Goal: Task Accomplishment & Management: Manage account settings

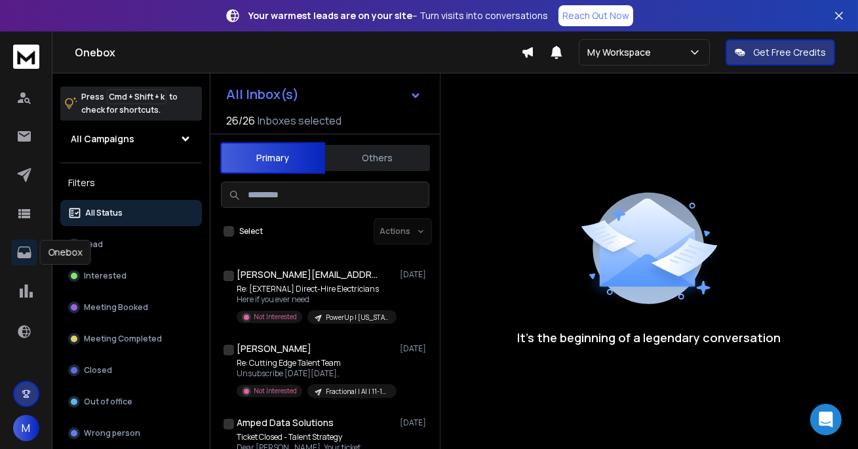
click at [24, 262] on link at bounding box center [24, 252] width 26 height 26
click at [23, 261] on link at bounding box center [24, 252] width 26 height 26
click at [20, 162] on link at bounding box center [24, 175] width 26 height 26
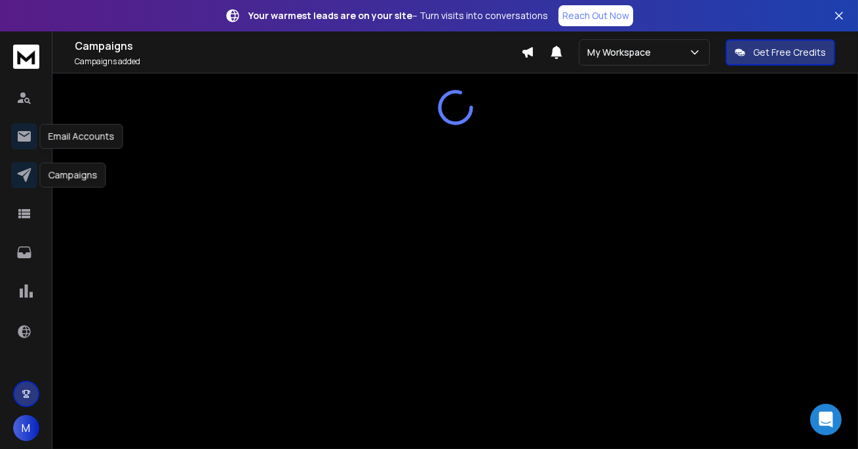
click at [22, 138] on icon at bounding box center [24, 136] width 13 height 10
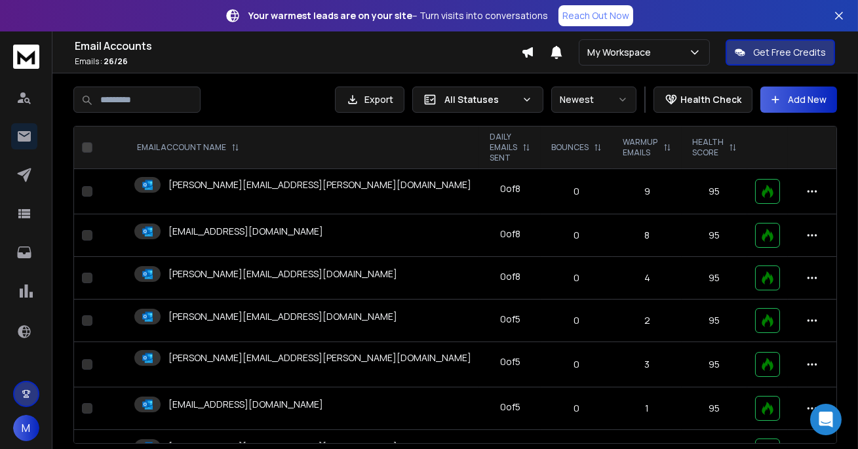
click at [212, 188] on p "[PERSON_NAME][EMAIL_ADDRESS][PERSON_NAME][DOMAIN_NAME]" at bounding box center [320, 184] width 303 height 13
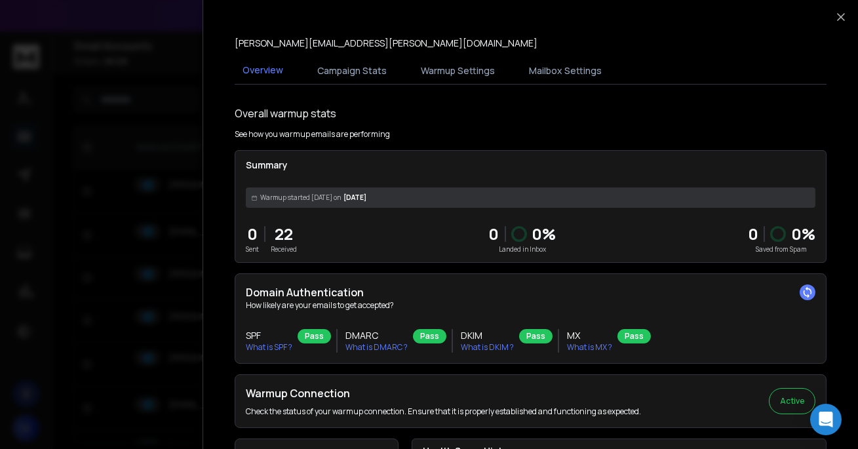
click at [547, 73] on button "Mailbox Settings" at bounding box center [565, 70] width 89 height 29
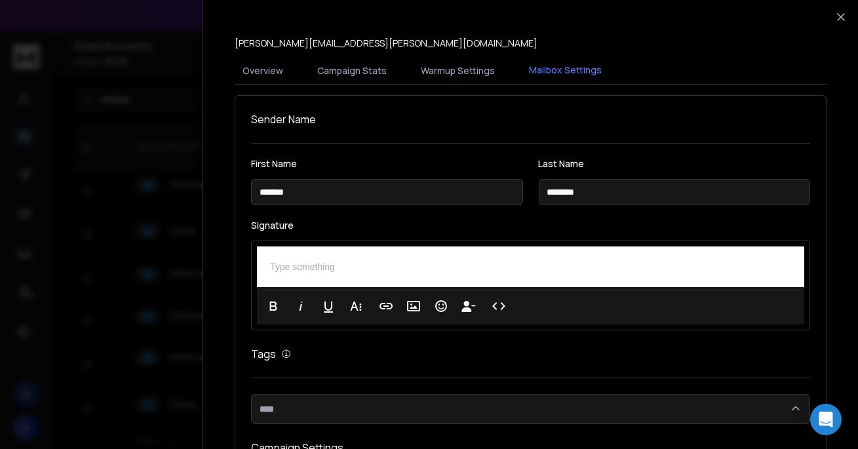
click at [149, 227] on div at bounding box center [429, 224] width 858 height 449
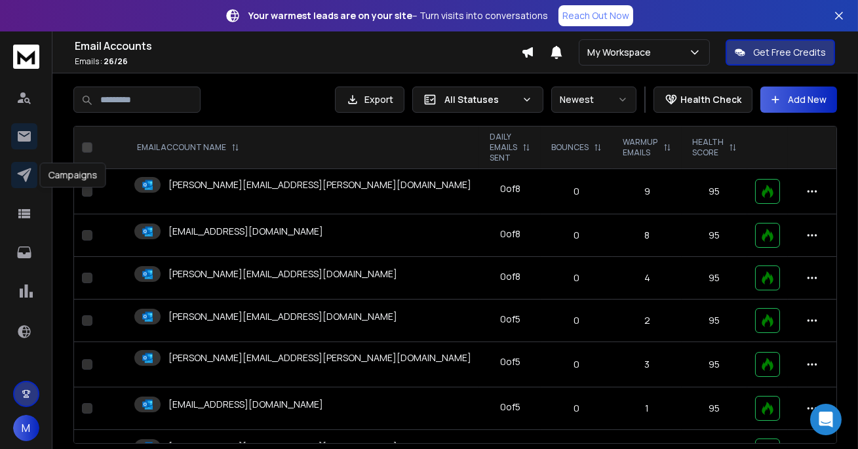
click at [27, 178] on icon at bounding box center [24, 175] width 16 height 16
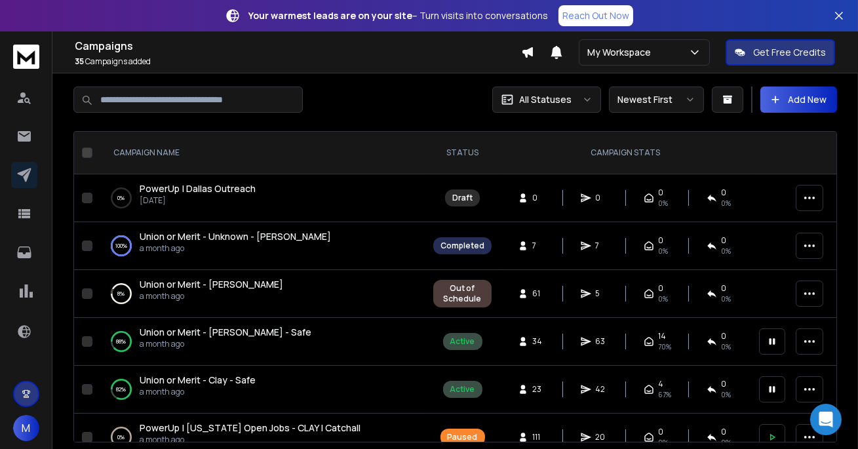
click at [785, 106] on button "Add New" at bounding box center [799, 100] width 77 height 26
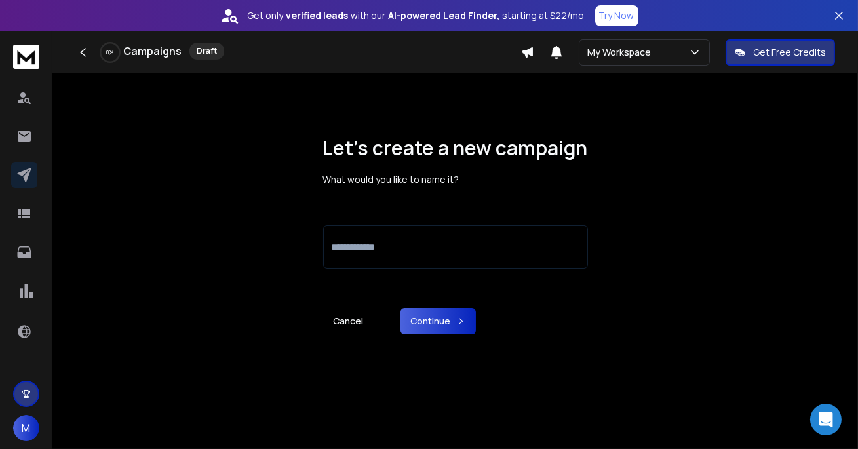
click at [454, 243] on input at bounding box center [455, 247] width 265 height 43
type input "*****"
click at [448, 319] on button "Continue" at bounding box center [438, 321] width 75 height 26
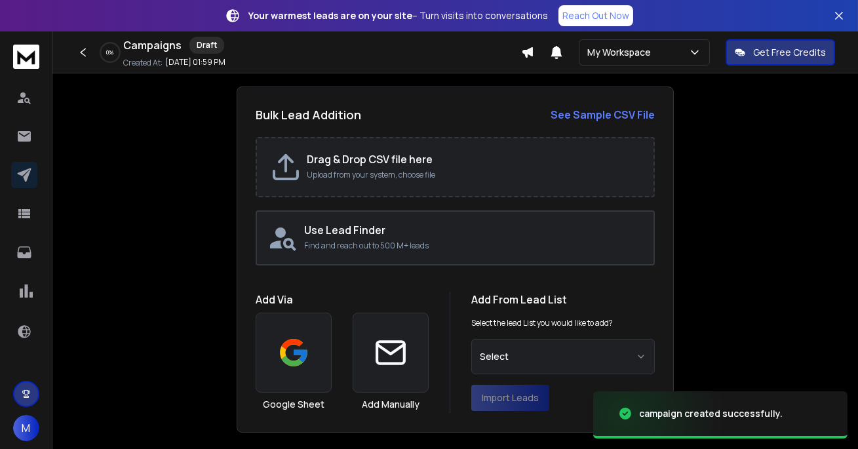
scroll to position [146, 0]
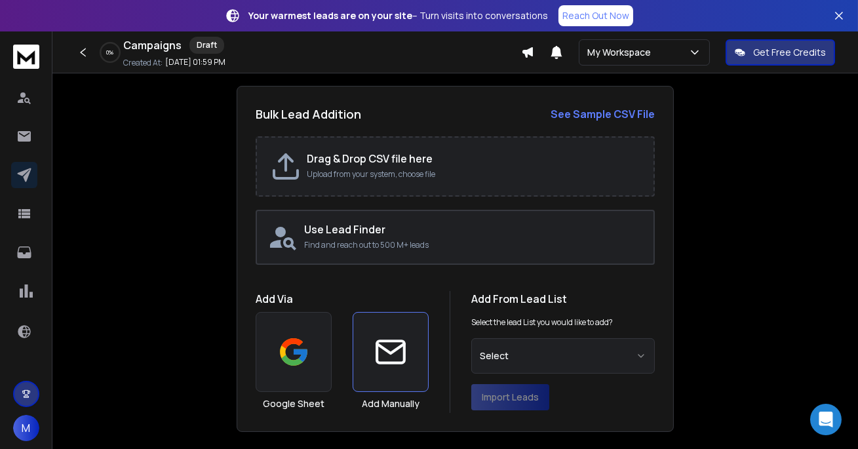
click at [379, 349] on icon at bounding box center [390, 351] width 33 height 39
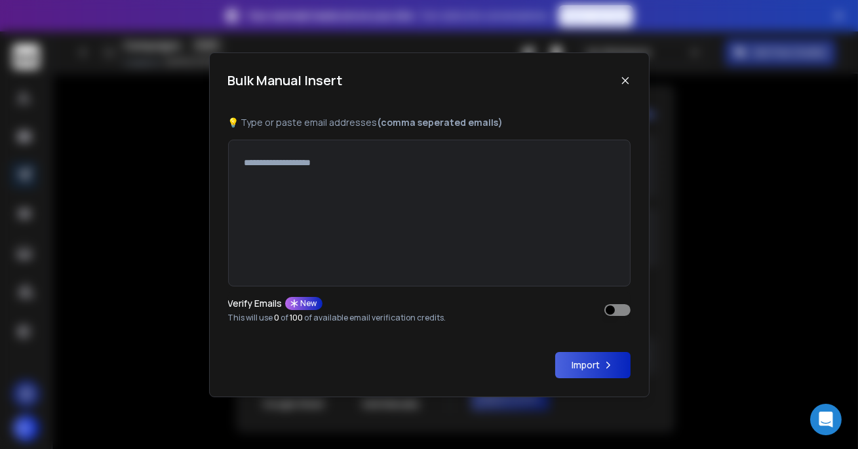
click at [355, 136] on div "💡 Type or paste email addresses (comma seperated emails)" at bounding box center [429, 201] width 403 height 170
click at [359, 172] on textarea at bounding box center [429, 213] width 403 height 147
paste textarea "**********"
type textarea "**********"
click at [607, 370] on icon "submit" at bounding box center [608, 364] width 10 height 10
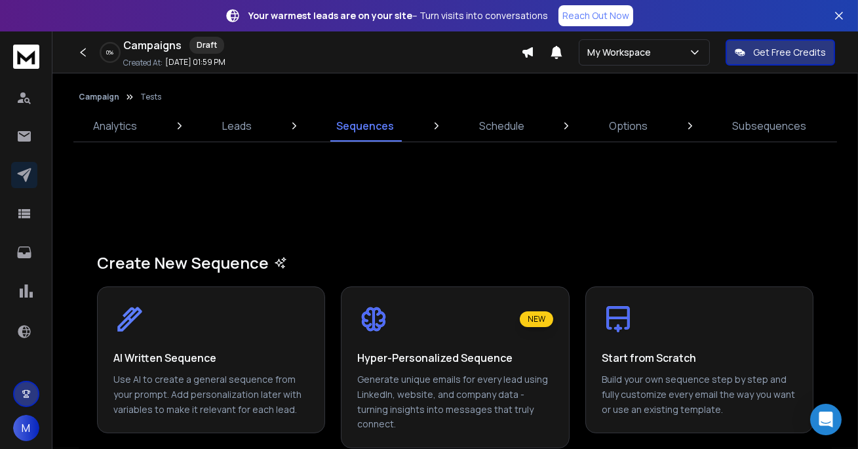
click at [694, 352] on div "Start from Scratch Build your own sequence step by step and fully customize eve…" at bounding box center [699, 360] width 227 height 146
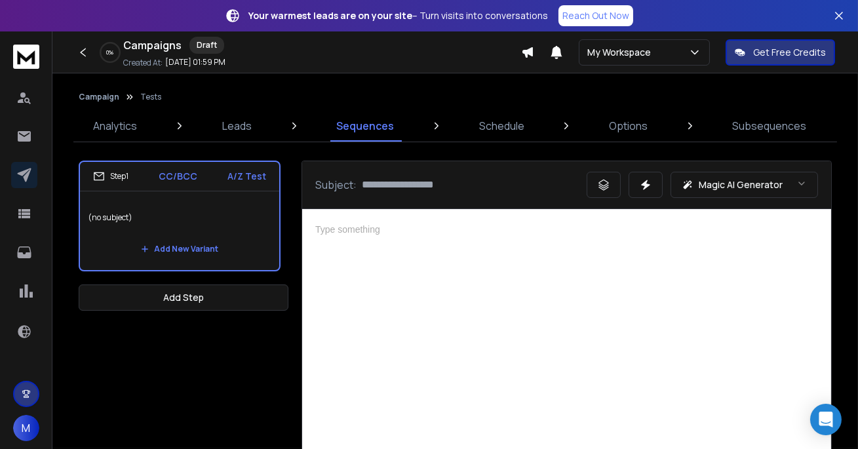
click at [407, 175] on div "Subject: Magic AI Generator" at bounding box center [566, 185] width 529 height 48
click at [408, 190] on input at bounding box center [468, 185] width 212 height 16
type input "*"
type input "**********"
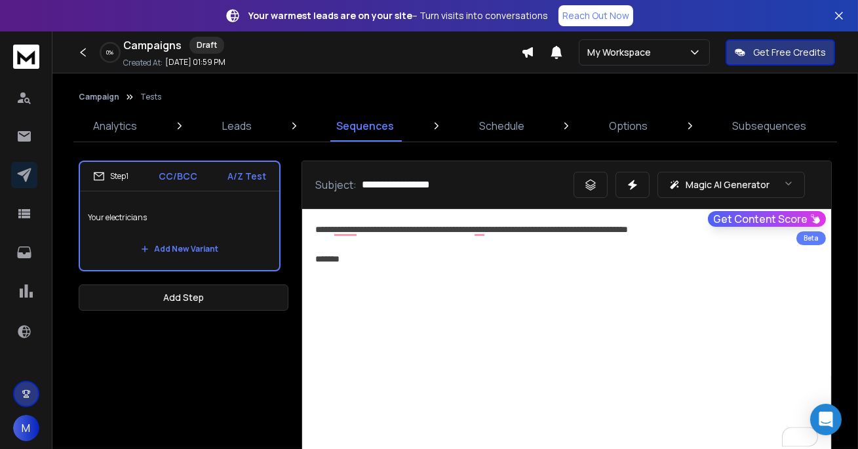
click at [313, 257] on div "**********" at bounding box center [566, 334] width 529 height 250
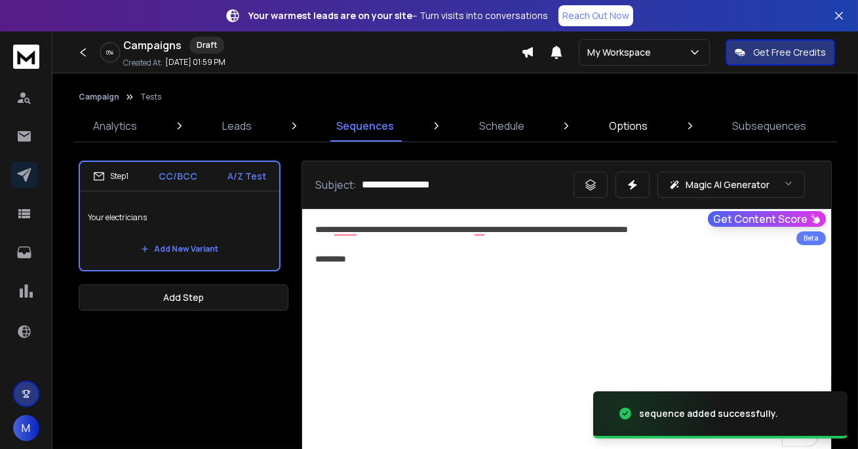
click at [624, 125] on p "Options" at bounding box center [628, 126] width 39 height 16
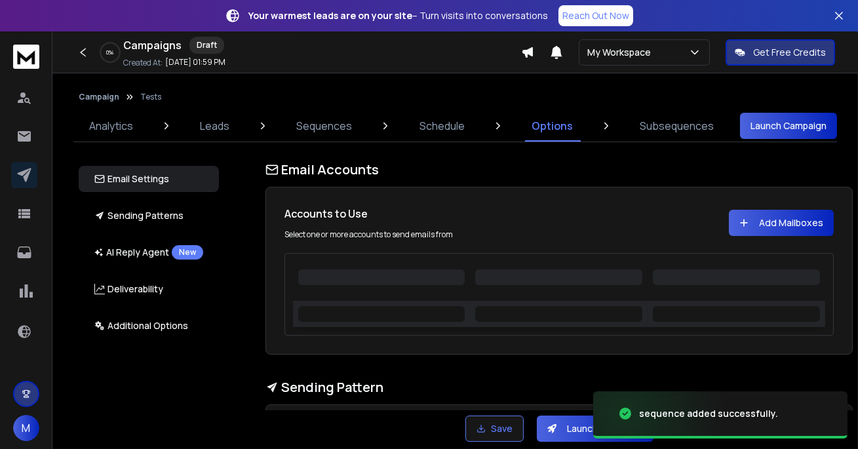
click at [776, 221] on button "Add Mailboxes" at bounding box center [781, 223] width 105 height 26
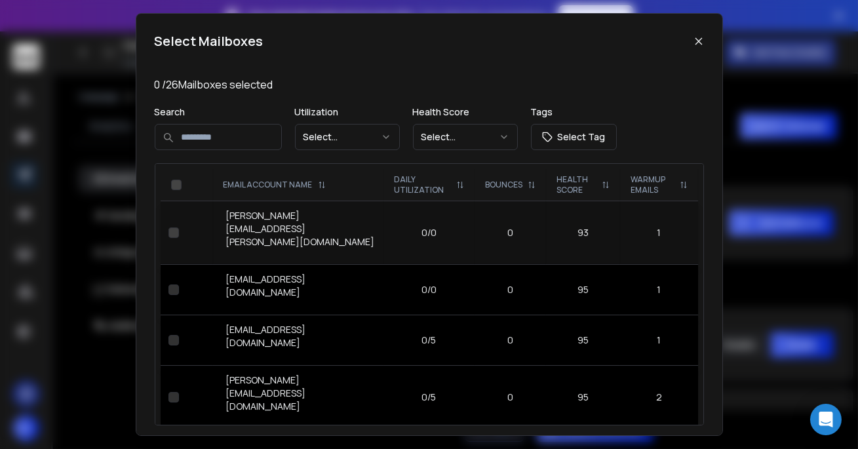
click at [171, 228] on button "button" at bounding box center [174, 233] width 10 height 10
click at [176, 228] on button "button" at bounding box center [174, 233] width 10 height 10
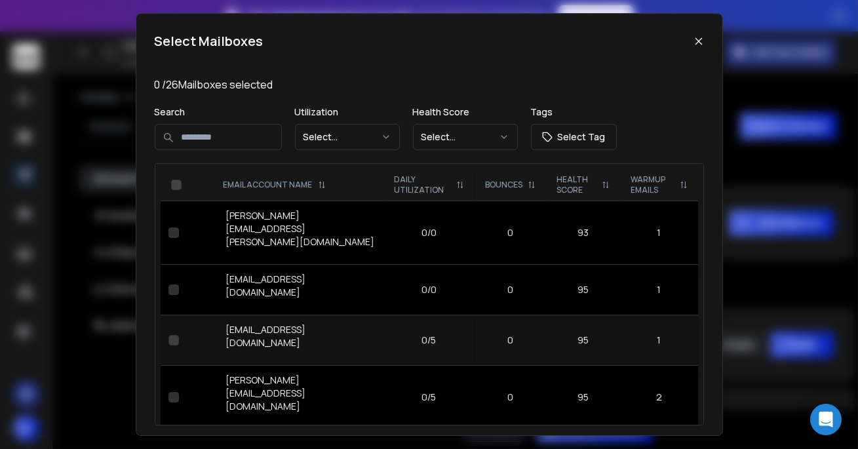
click at [172, 320] on td at bounding box center [187, 340] width 52 height 50
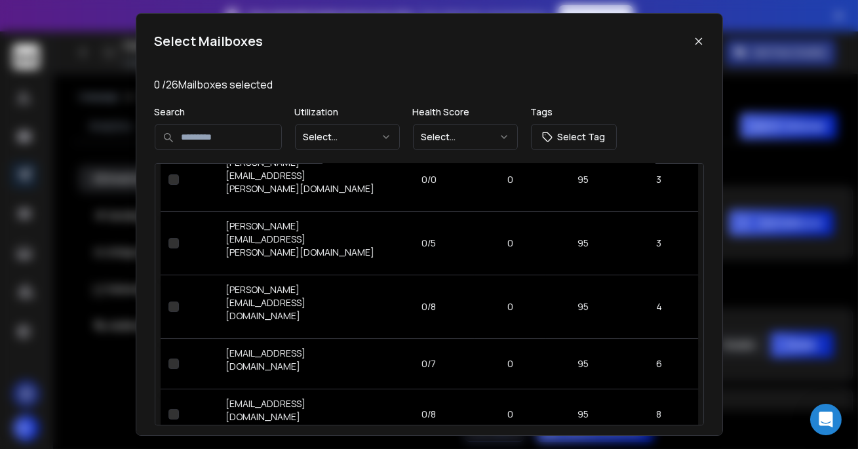
scroll to position [412, 0]
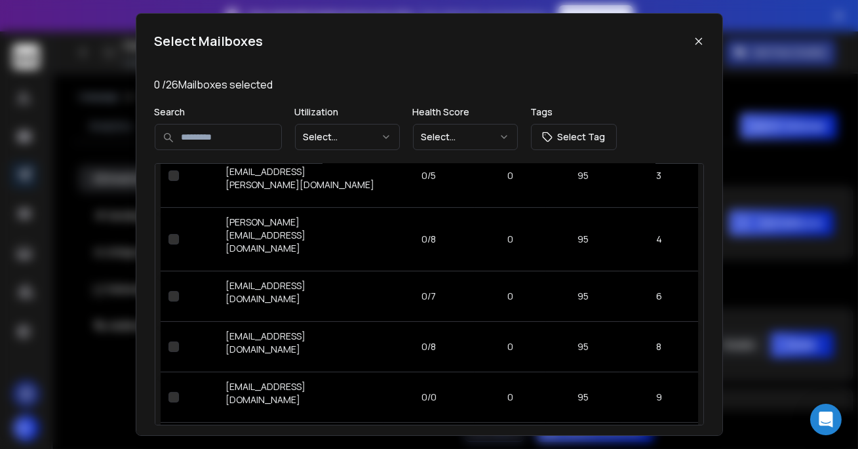
type button "on"
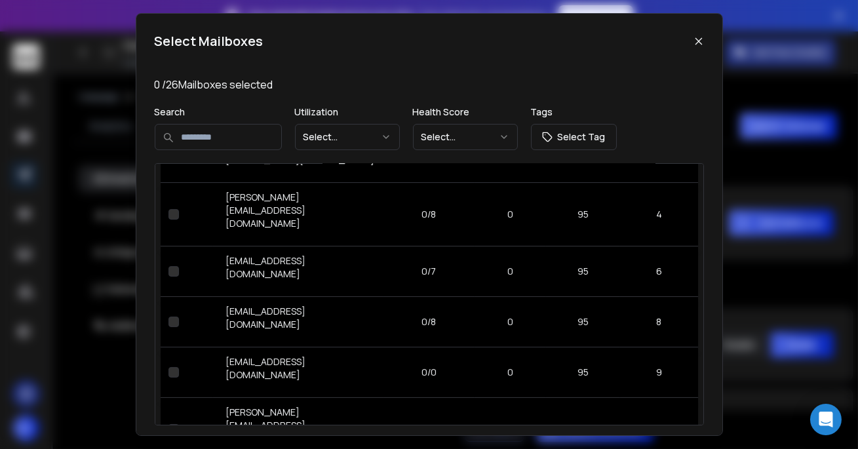
scroll to position [418, 0]
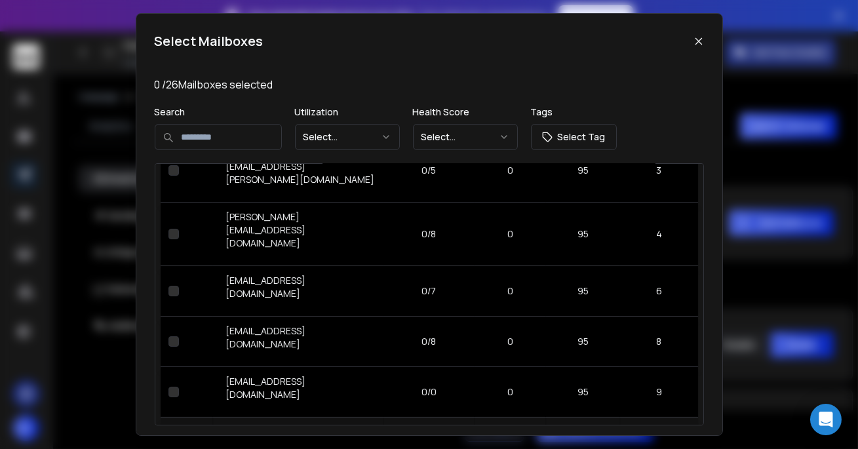
click at [178, 444] on div at bounding box center [191, 449] width 45 height 10
click at [174, 444] on button "button" at bounding box center [174, 449] width 10 height 10
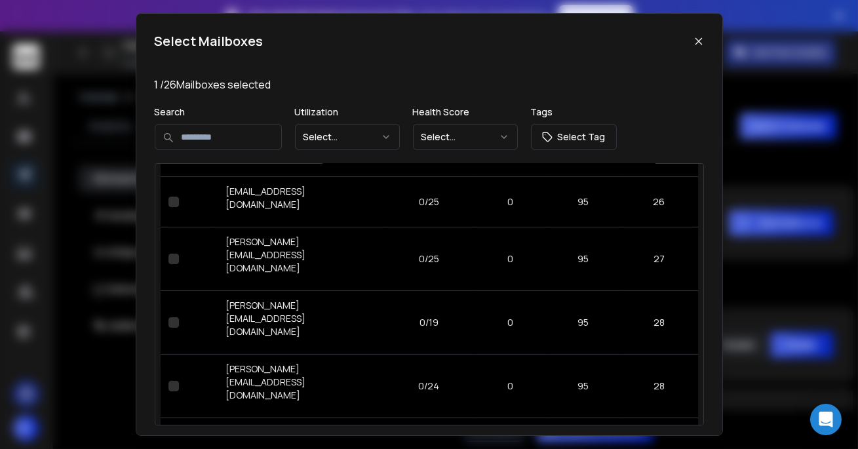
scroll to position [47, 0]
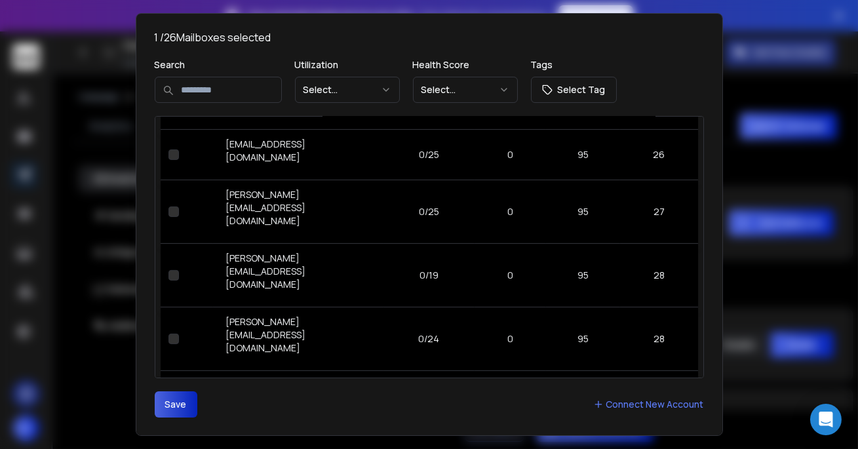
click at [173, 406] on button "Save" at bounding box center [176, 404] width 43 height 26
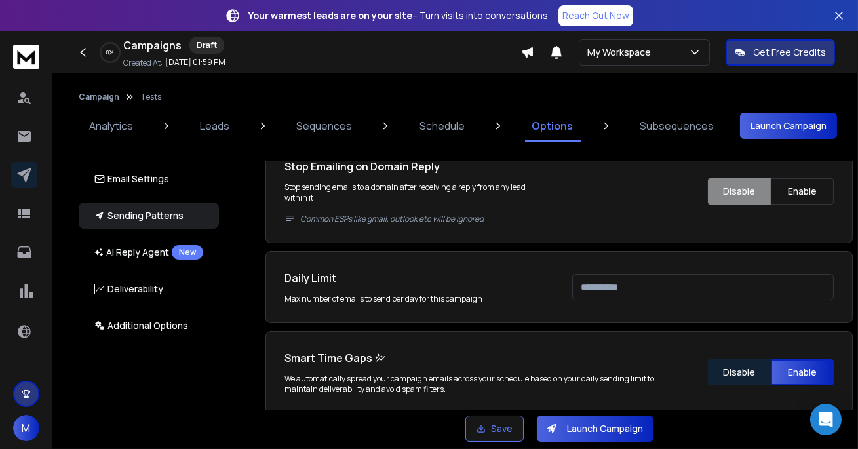
scroll to position [330, 0]
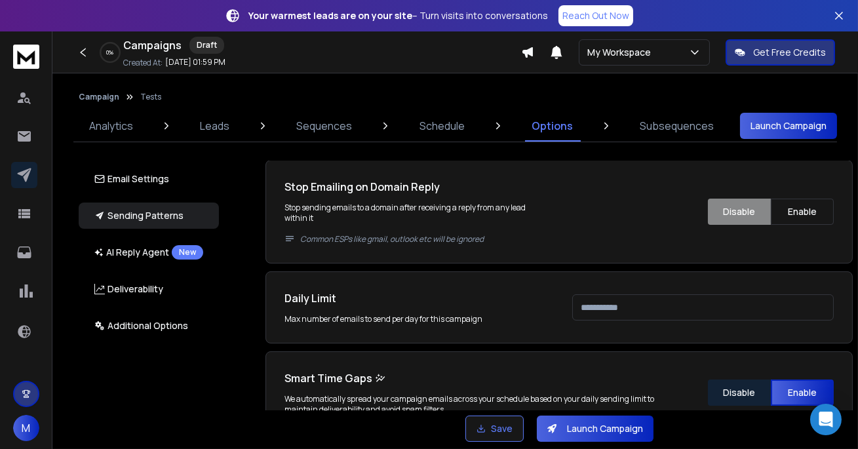
click at [732, 392] on button "Disable" at bounding box center [739, 393] width 63 height 26
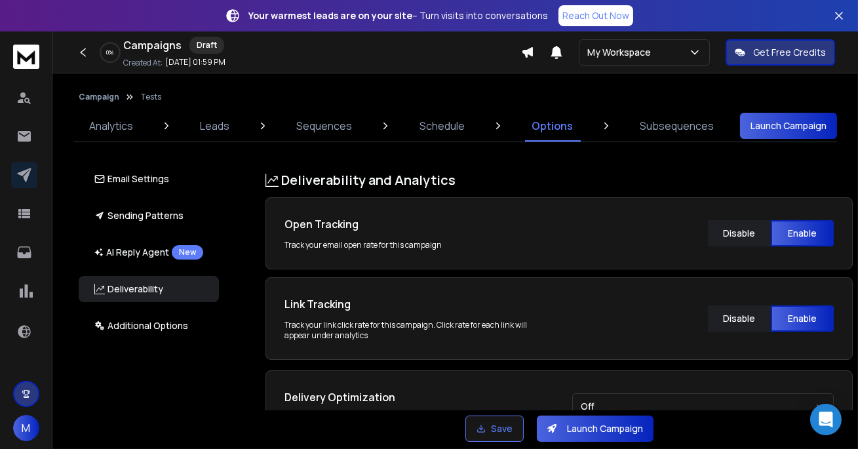
scroll to position [1358, 0]
click at [729, 220] on button "Disable" at bounding box center [739, 233] width 63 height 26
click at [725, 228] on button "Disable" at bounding box center [739, 233] width 63 height 26
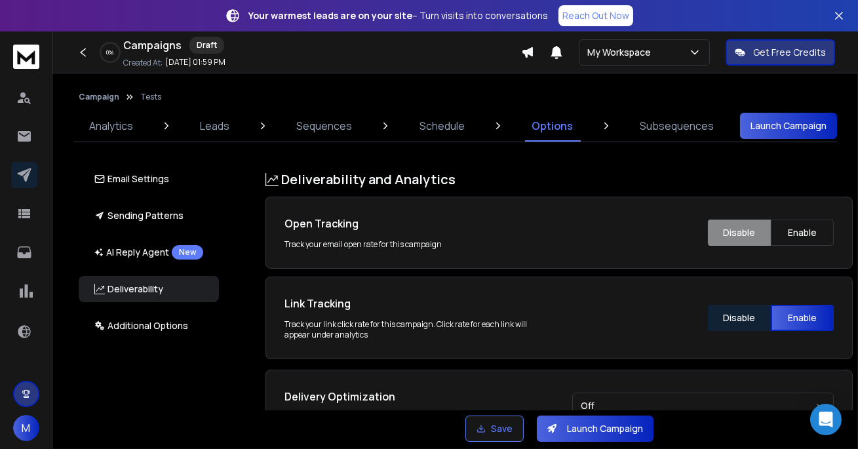
click at [728, 308] on button "Disable" at bounding box center [739, 318] width 63 height 26
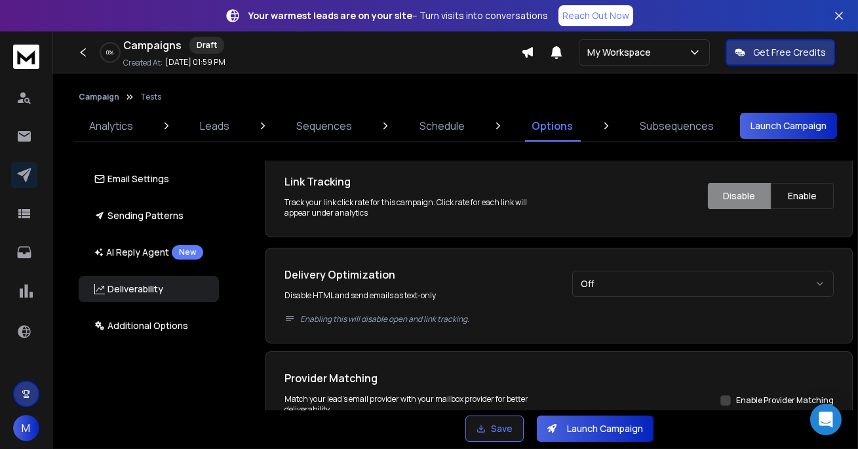
scroll to position [1478, 0]
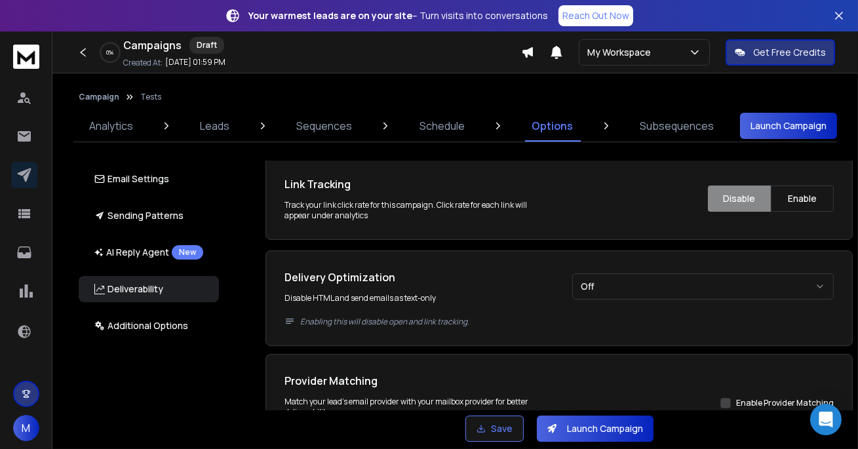
click at [656, 296] on button "Off" at bounding box center [703, 286] width 262 height 26
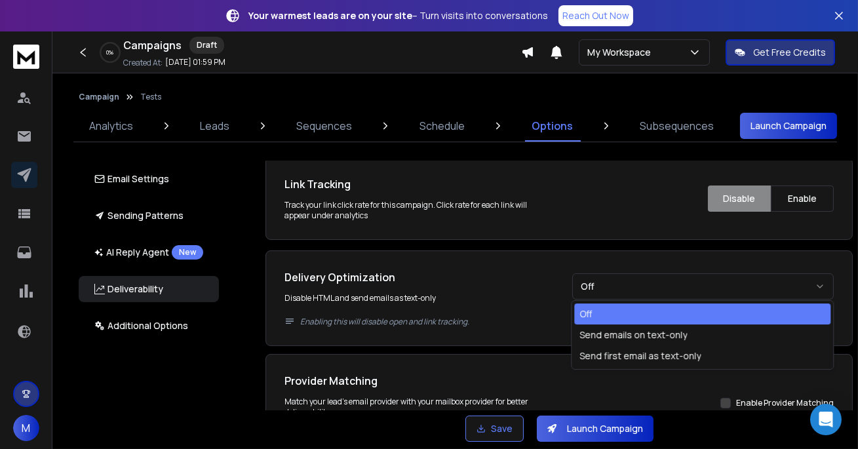
select select "*"
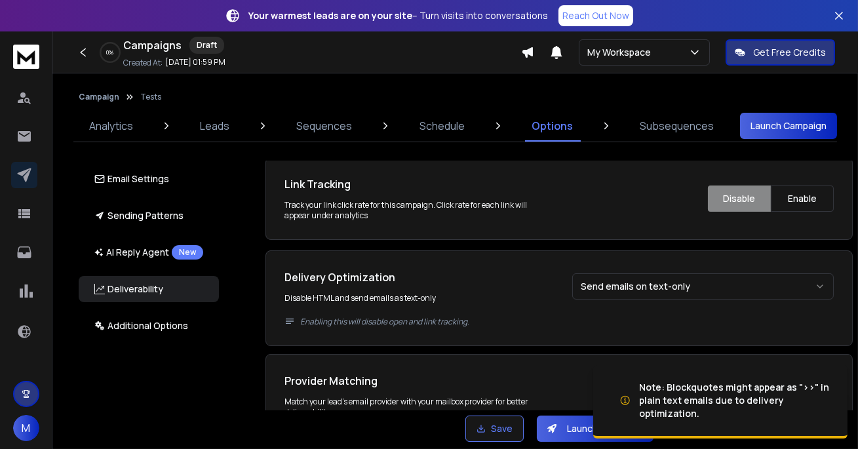
click at [640, 336] on div "**********" at bounding box center [559, 298] width 587 height 96
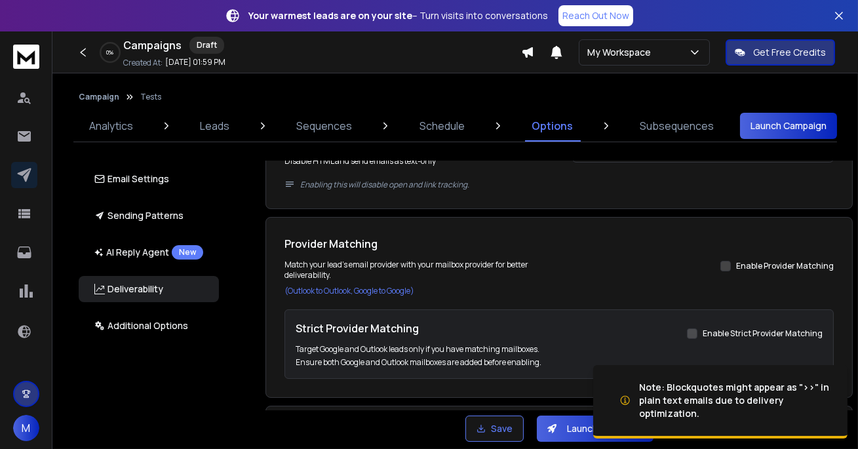
scroll to position [1617, 0]
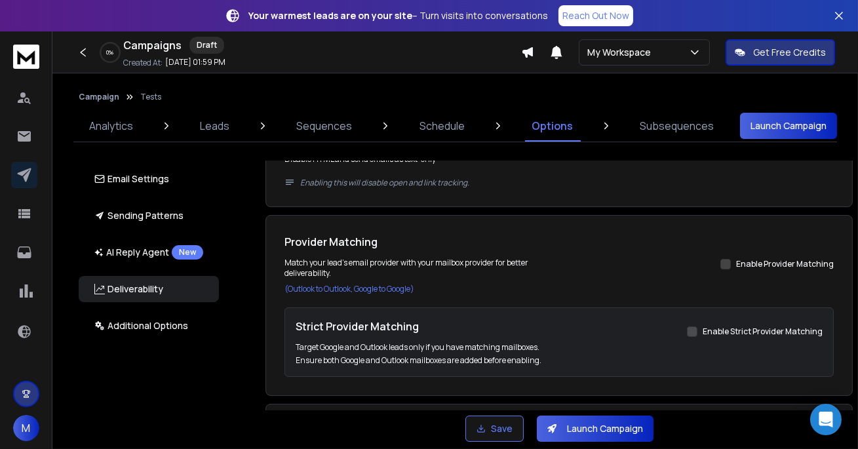
drag, startPoint x: 728, startPoint y: 263, endPoint x: 584, endPoint y: 307, distance: 150.2
click at [584, 307] on div "Provider Matching Match your lead's email provider with your mailbox provider f…" at bounding box center [559, 305] width 549 height 143
click at [728, 262] on button "Enable Provider Matching" at bounding box center [726, 264] width 10 height 10
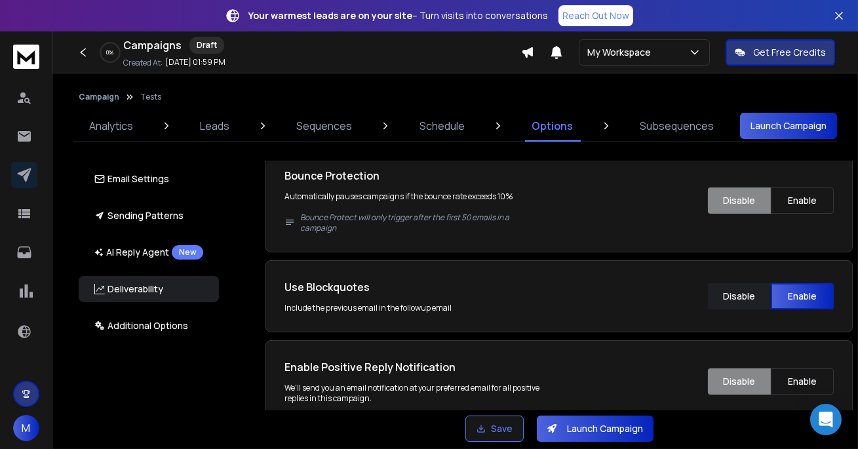
scroll to position [1967, 0]
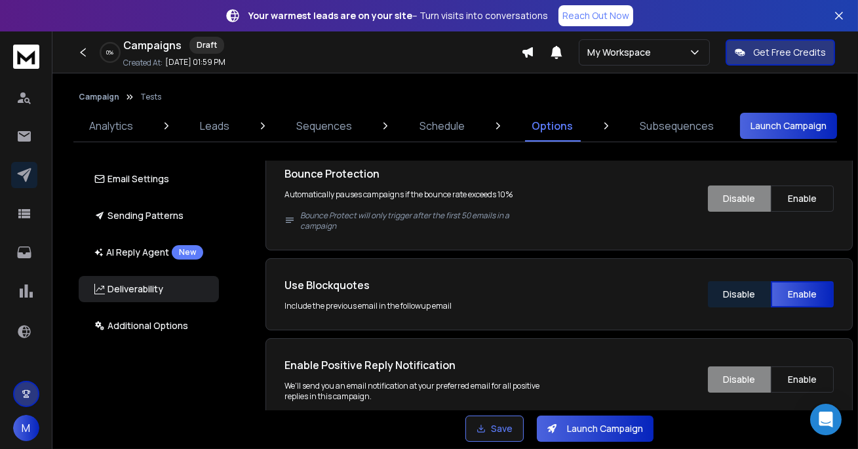
click at [742, 290] on button "Disable" at bounding box center [739, 294] width 63 height 26
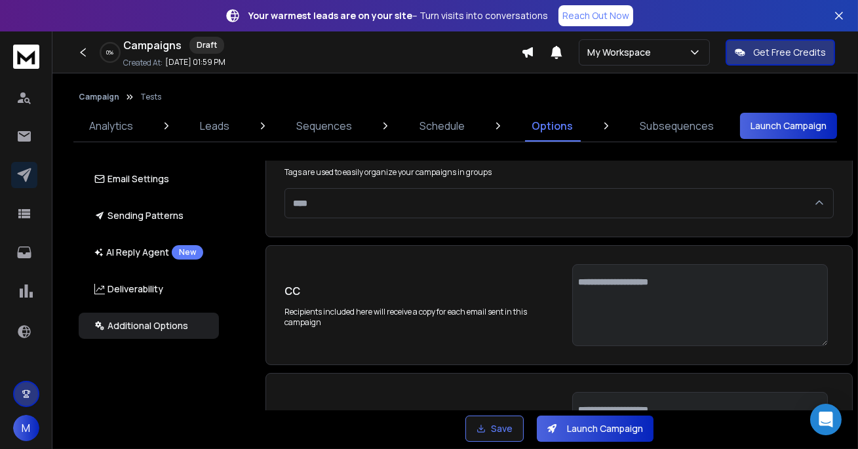
scroll to position [2570, 0]
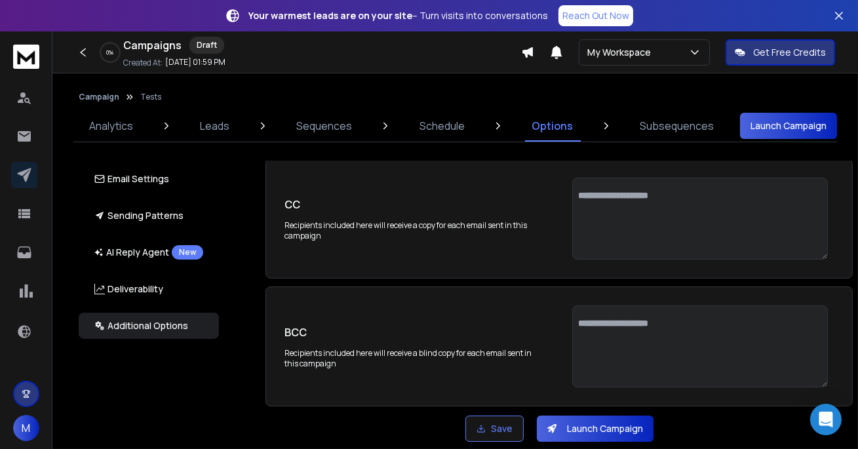
click at [609, 426] on button "Launch Campaign" at bounding box center [595, 429] width 117 height 26
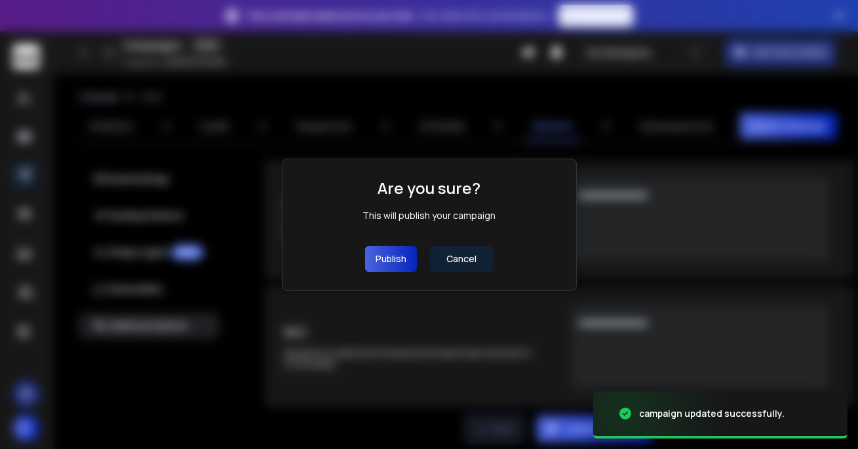
click at [405, 260] on button "Publish" at bounding box center [391, 259] width 52 height 26
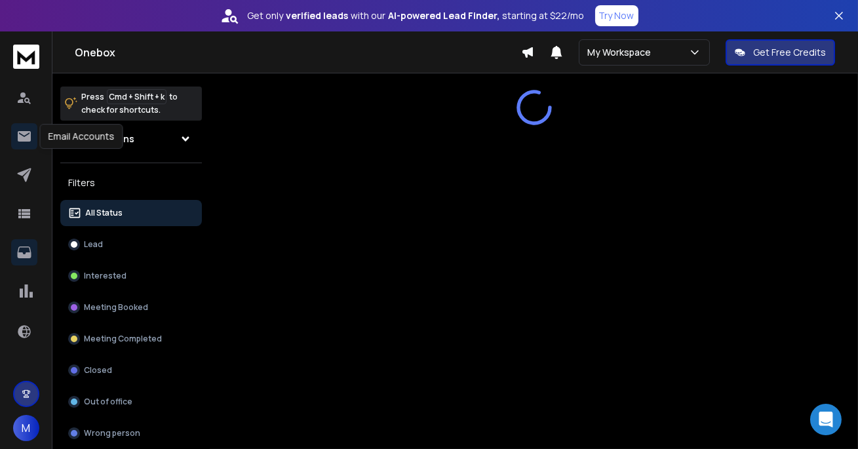
click at [24, 140] on icon at bounding box center [24, 136] width 13 height 10
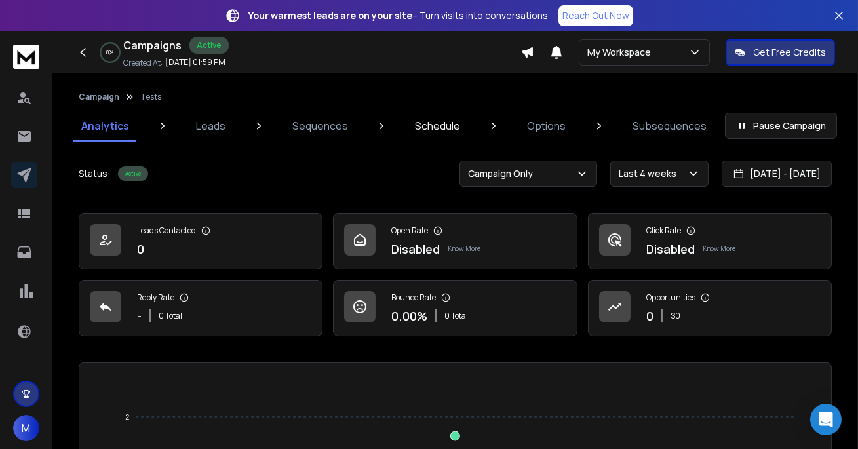
click at [473, 105] on div "Campaign Tests" at bounding box center [455, 97] width 764 height 21
click at [448, 132] on p "Schedule" at bounding box center [437, 126] width 45 height 16
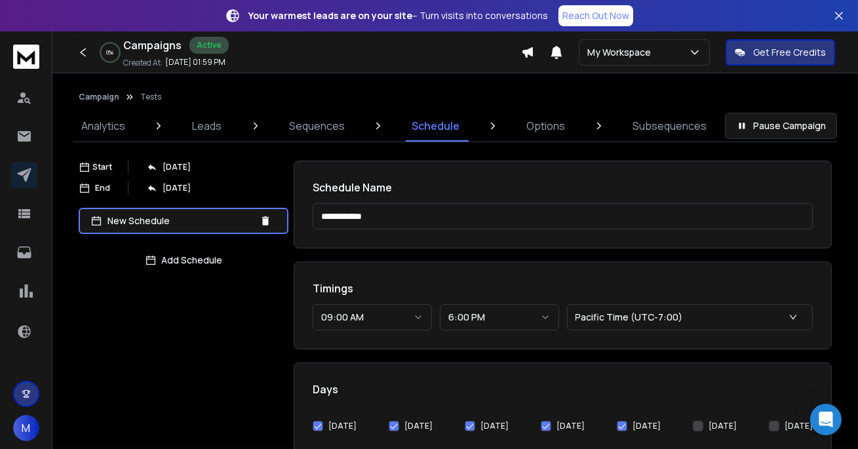
scroll to position [73, 0]
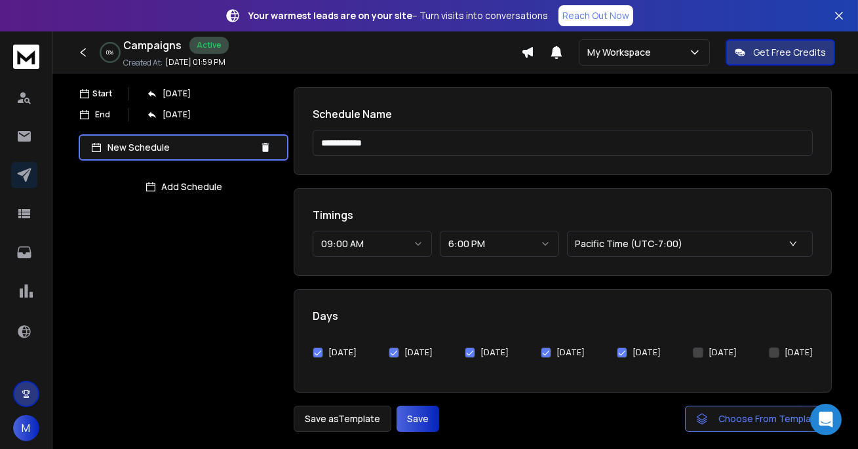
click at [421, 430] on button "Save" at bounding box center [418, 419] width 43 height 26
click at [421, 430] on div "Save as Template Save" at bounding box center [376, 419] width 164 height 26
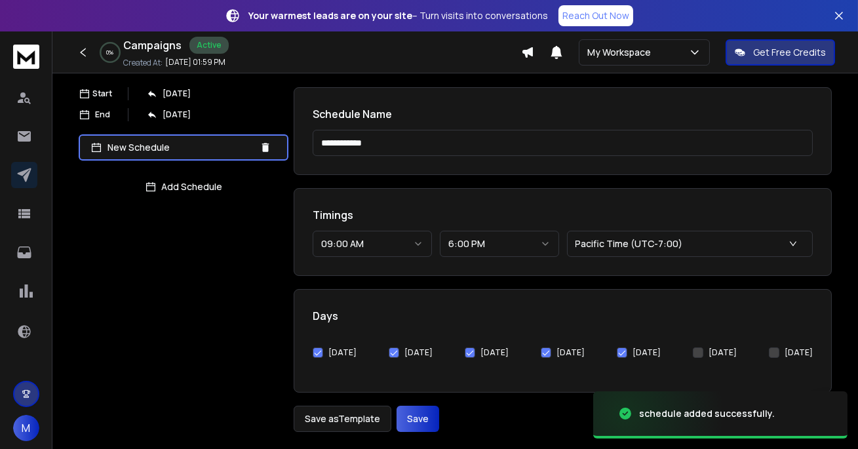
scroll to position [0, 0]
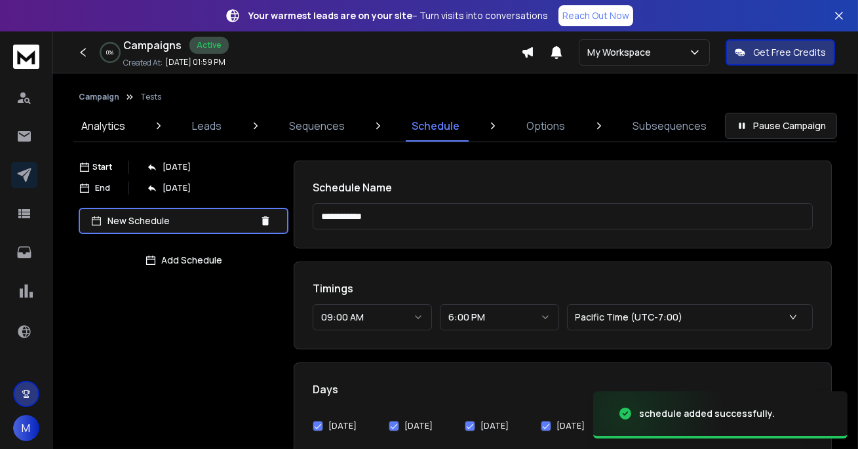
click at [98, 117] on link "Analytics" at bounding box center [103, 125] width 60 height 31
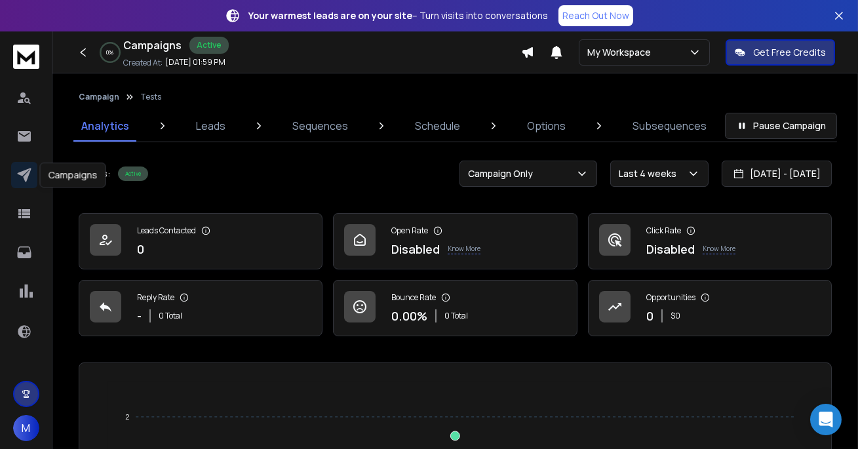
click at [26, 174] on icon at bounding box center [24, 175] width 14 height 14
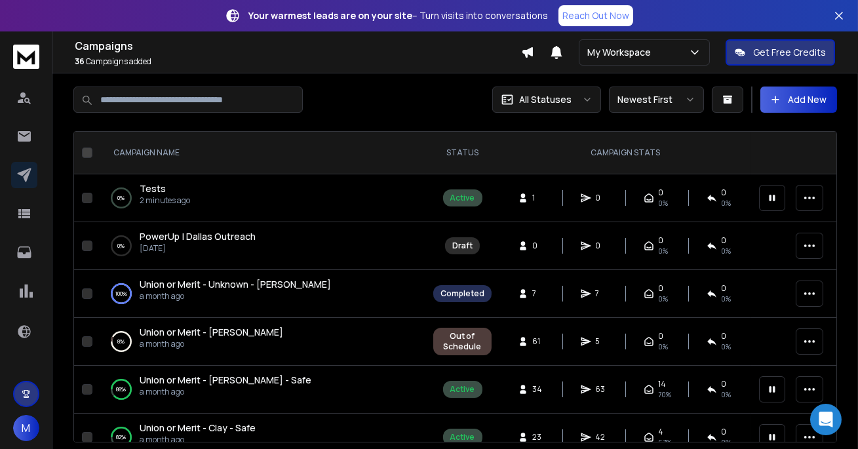
click at [167, 187] on h1 "Tests" at bounding box center [165, 188] width 50 height 13
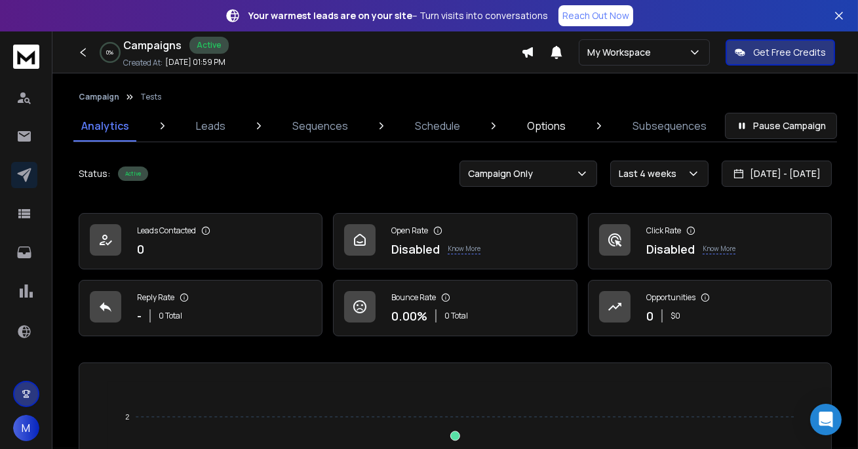
click at [553, 132] on p "Options" at bounding box center [546, 126] width 39 height 16
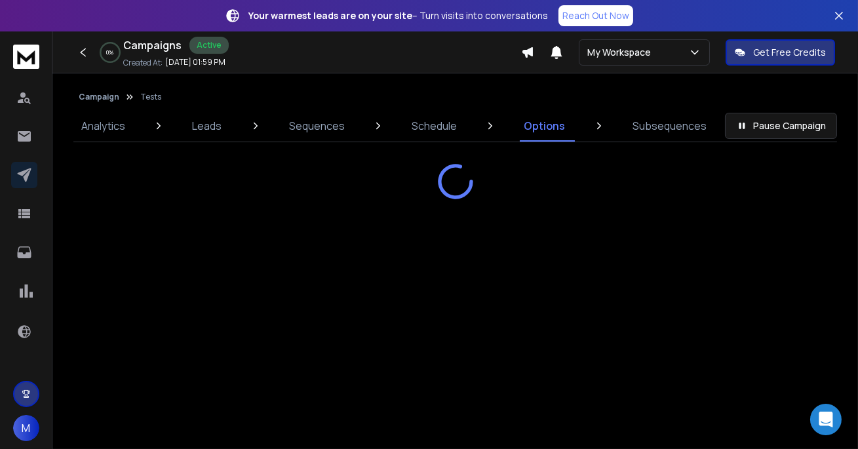
select select "*"
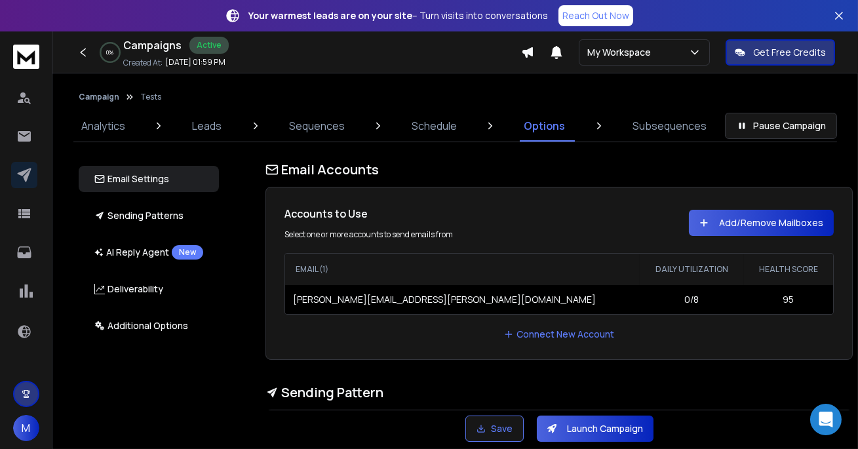
click at [604, 443] on div "Your warmest leads are on your site – Turn visits into conversations Reach Out …" at bounding box center [429, 224] width 858 height 449
click at [598, 426] on button "Launch Campaign" at bounding box center [595, 429] width 117 height 26
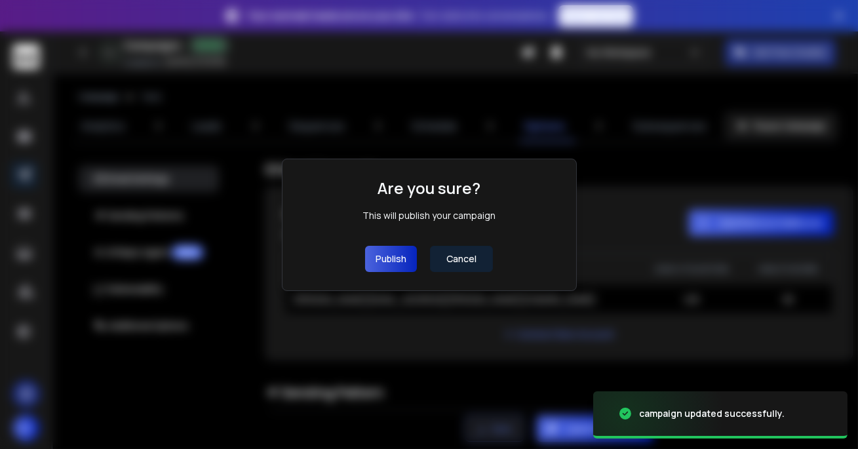
click at [385, 256] on button "Publish" at bounding box center [391, 259] width 52 height 26
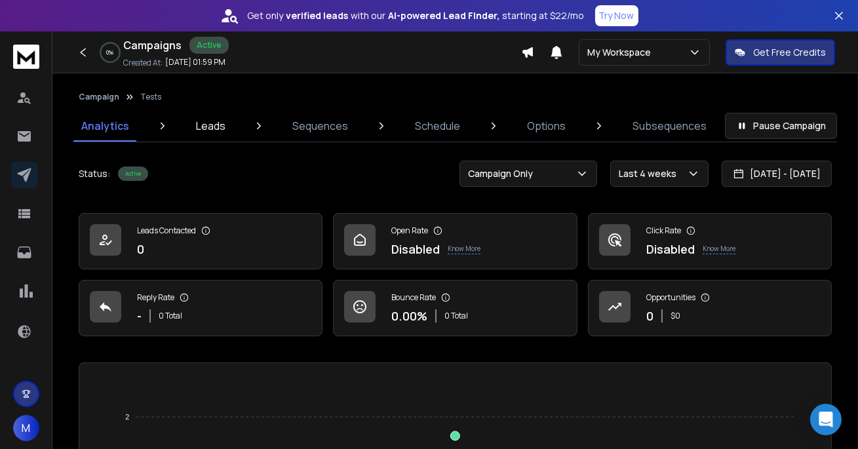
click at [212, 128] on p "Leads" at bounding box center [211, 126] width 30 height 16
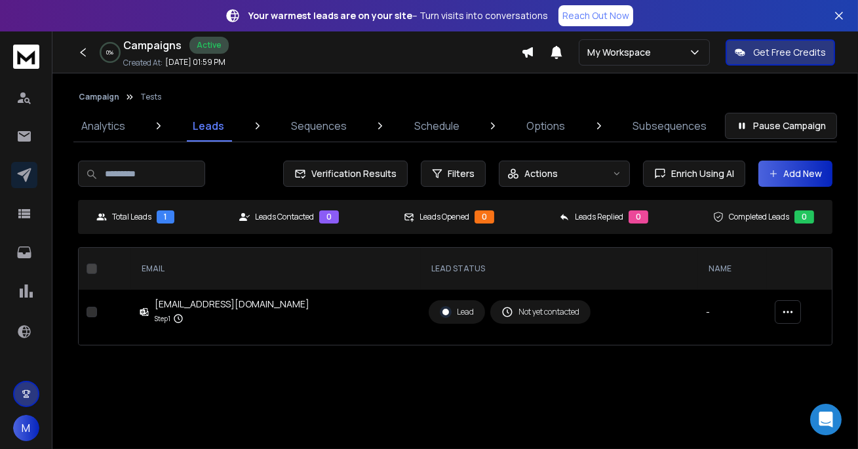
click at [283, 357] on div "Your warmest leads are on your site – Turn visits into conversations Reach Out …" at bounding box center [429, 224] width 858 height 449
click at [504, 311] on div "Not yet contacted" at bounding box center [541, 312] width 78 height 12
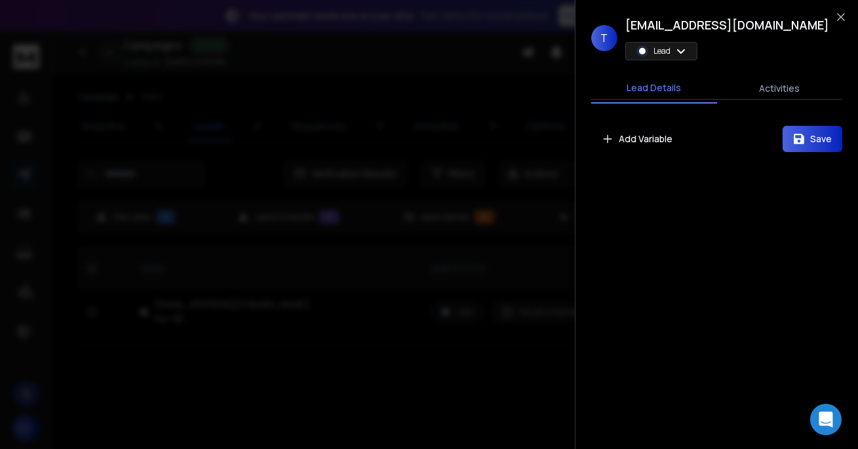
click at [504, 311] on div at bounding box center [429, 224] width 858 height 449
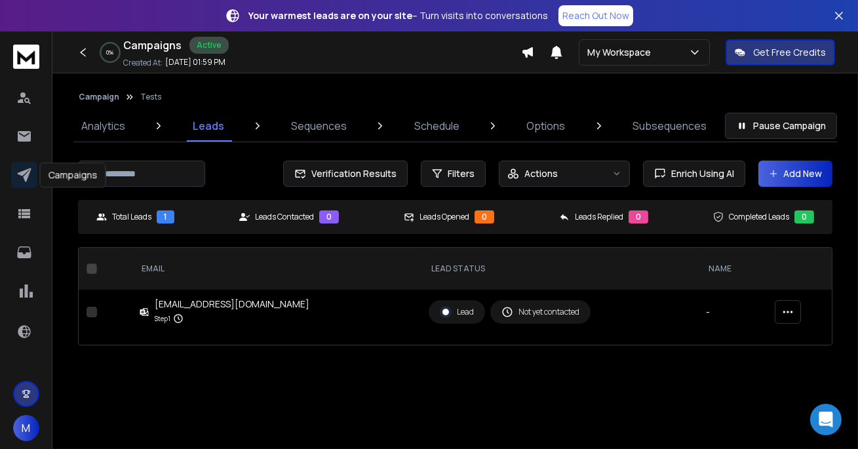
click at [20, 167] on link at bounding box center [24, 175] width 26 height 26
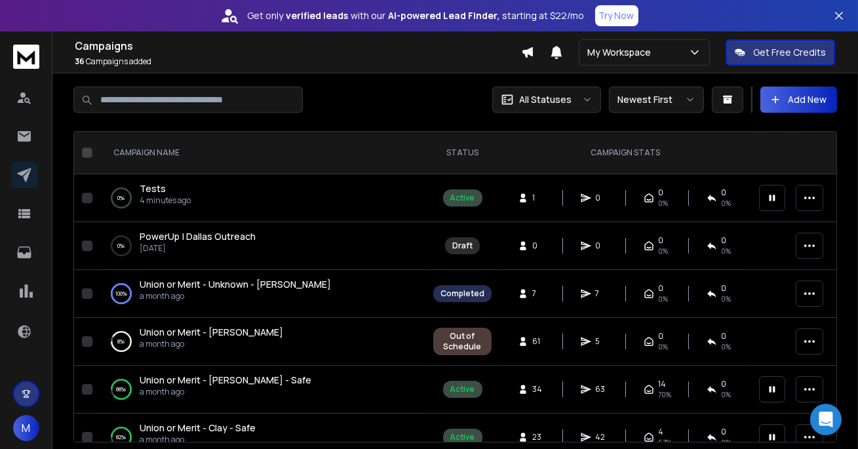
click at [214, 178] on td "0 % Tests 4 minutes ago" at bounding box center [262, 198] width 328 height 48
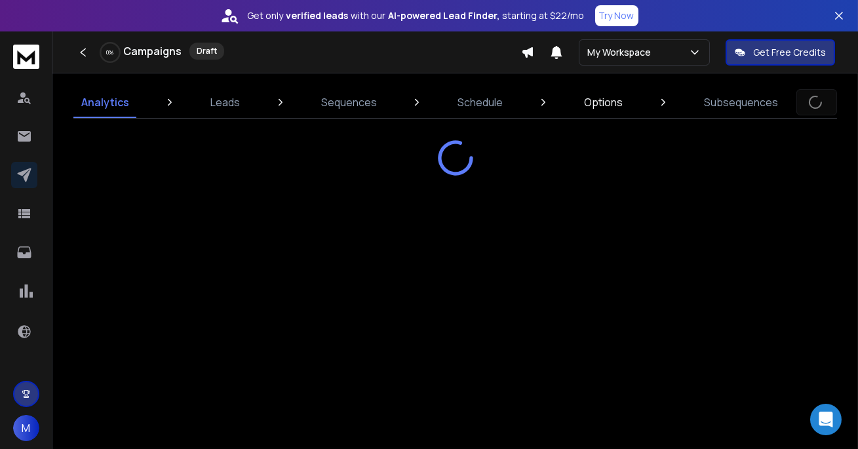
click at [596, 103] on p "Options" at bounding box center [603, 102] width 39 height 16
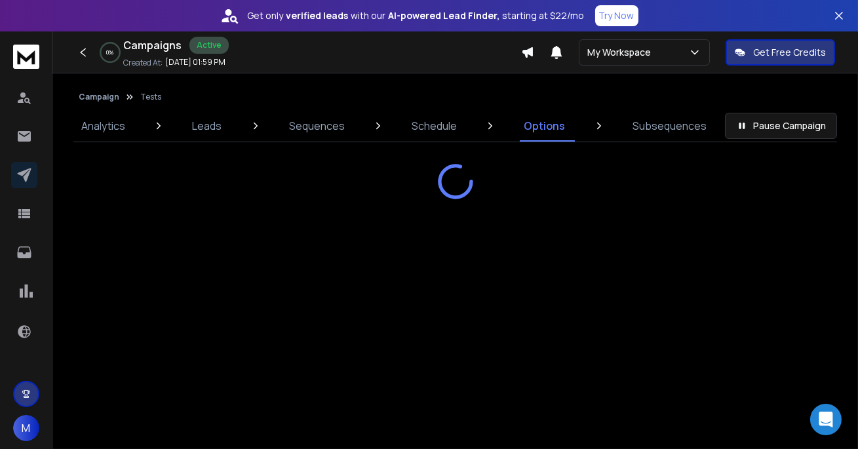
select select "*"
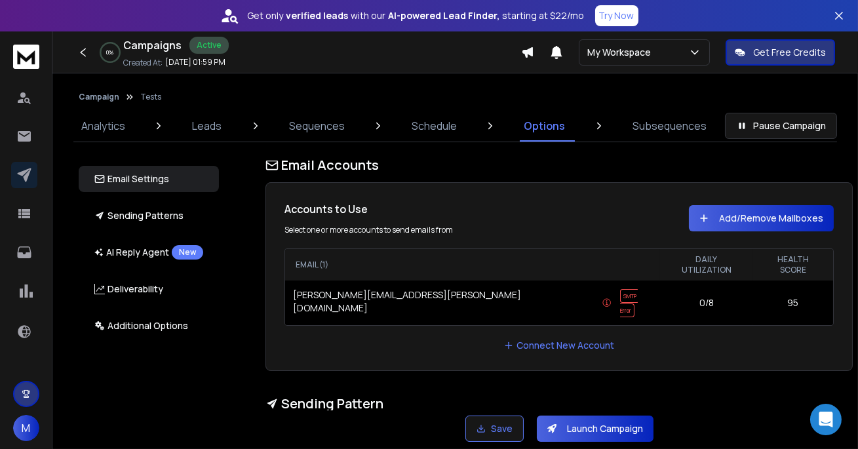
scroll to position [10, 0]
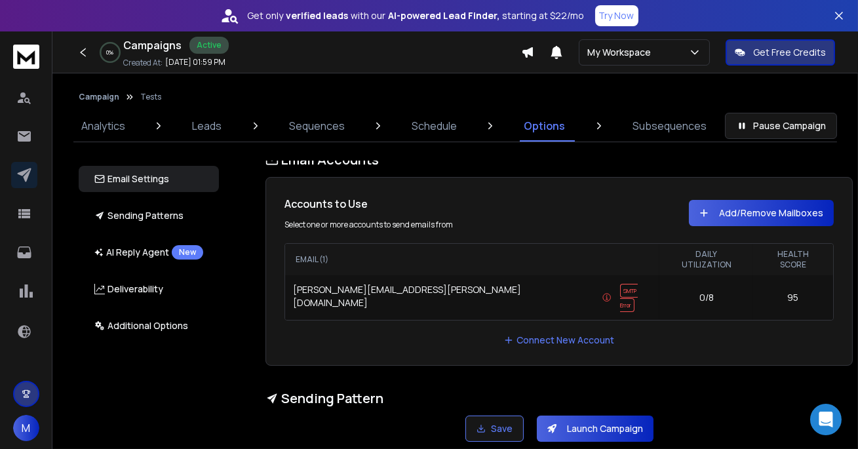
click at [620, 290] on span "SMTP Error" at bounding box center [629, 298] width 18 height 28
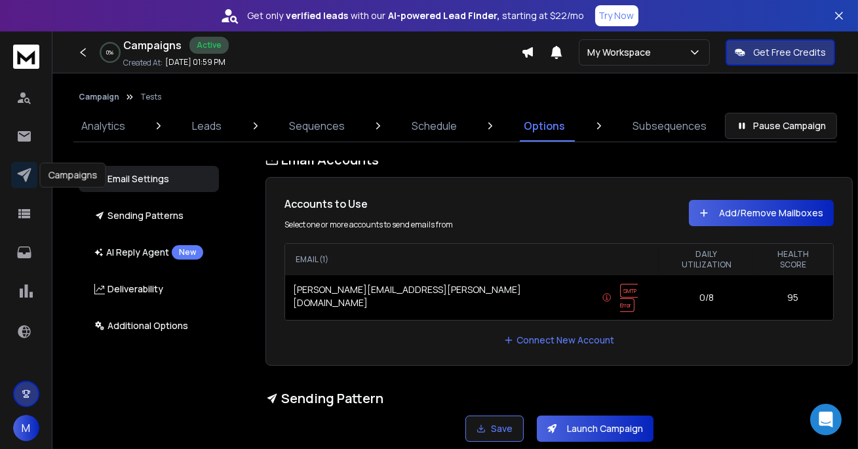
click at [24, 174] on icon at bounding box center [24, 175] width 16 height 16
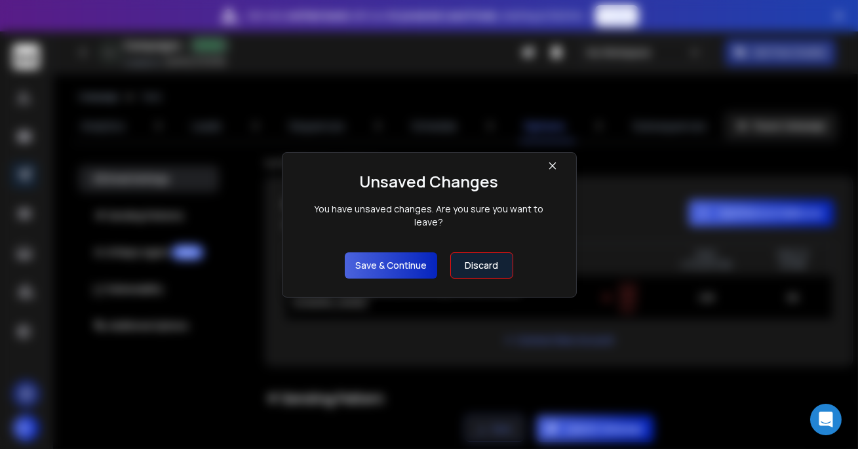
click at [422, 270] on button "Save & Continue" at bounding box center [391, 265] width 92 height 26
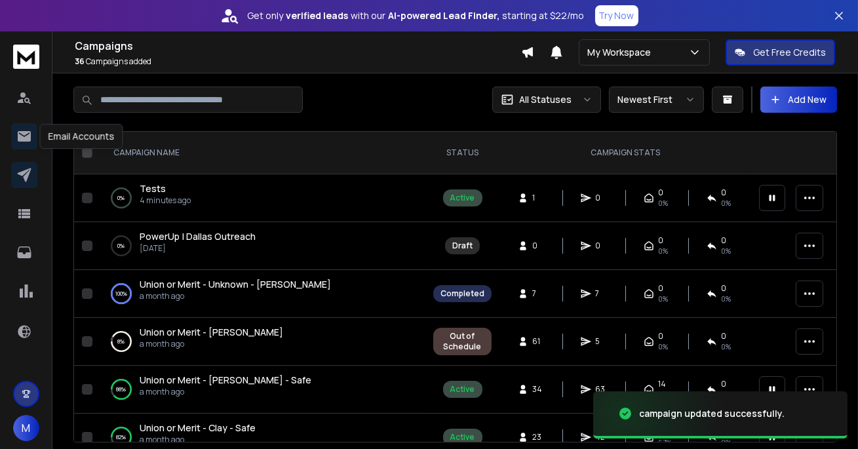
click at [18, 125] on link at bounding box center [24, 136] width 26 height 26
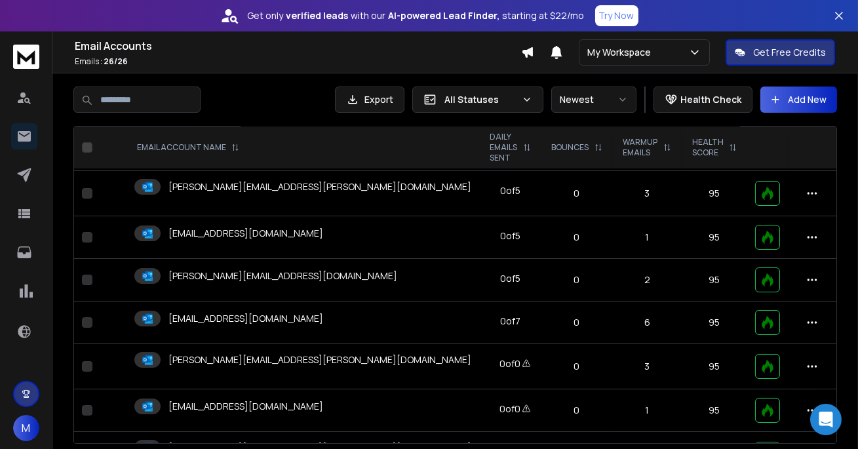
scroll to position [180, 0]
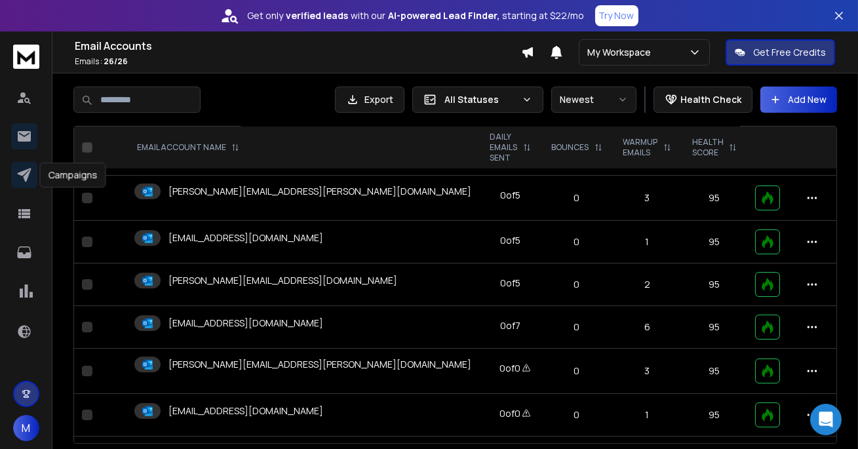
click at [28, 178] on icon at bounding box center [24, 175] width 16 height 16
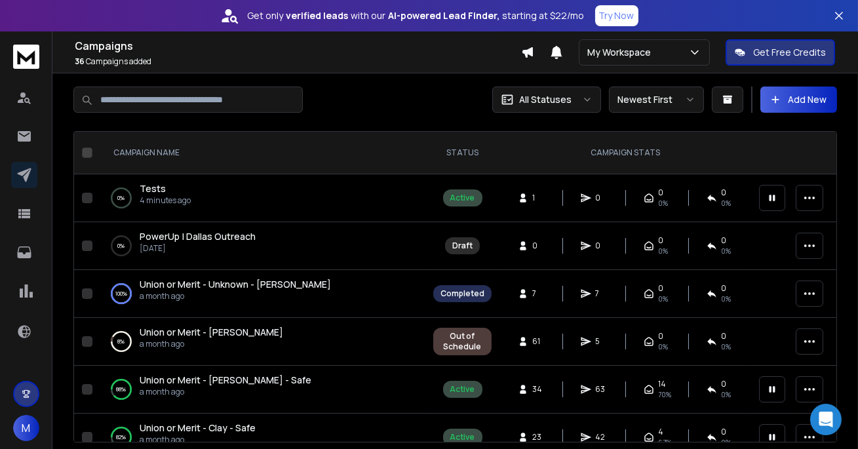
click at [146, 182] on span "Tests" at bounding box center [153, 188] width 26 height 12
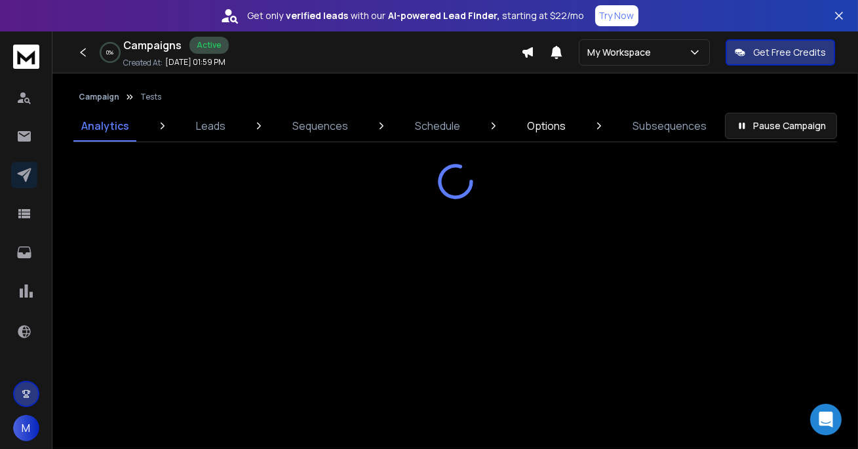
click at [527, 132] on link "Options" at bounding box center [546, 125] width 54 height 31
select select "*"
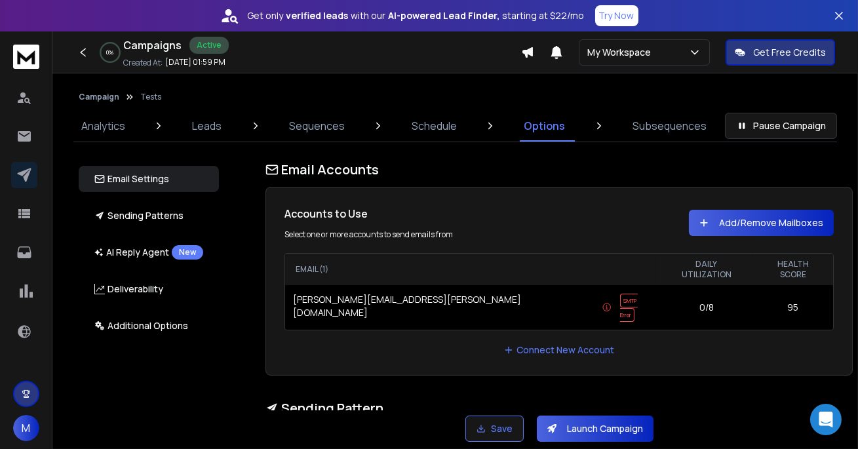
click at [742, 226] on button "Add/Remove Mailboxes" at bounding box center [761, 223] width 145 height 26
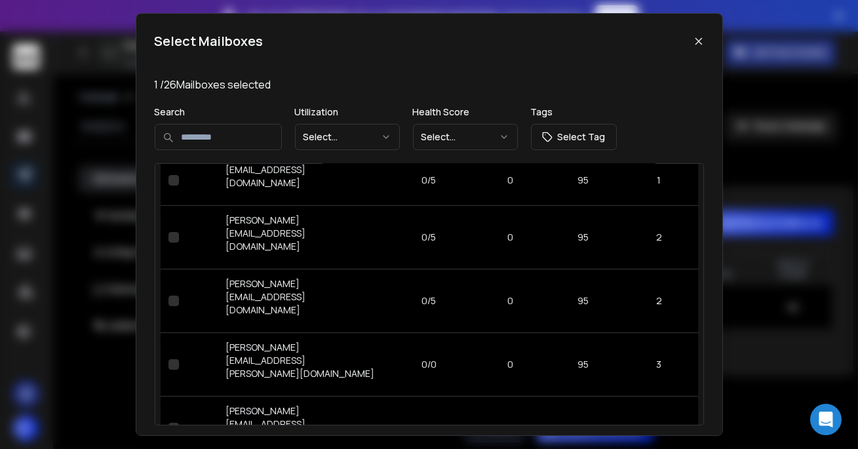
scroll to position [163, 0]
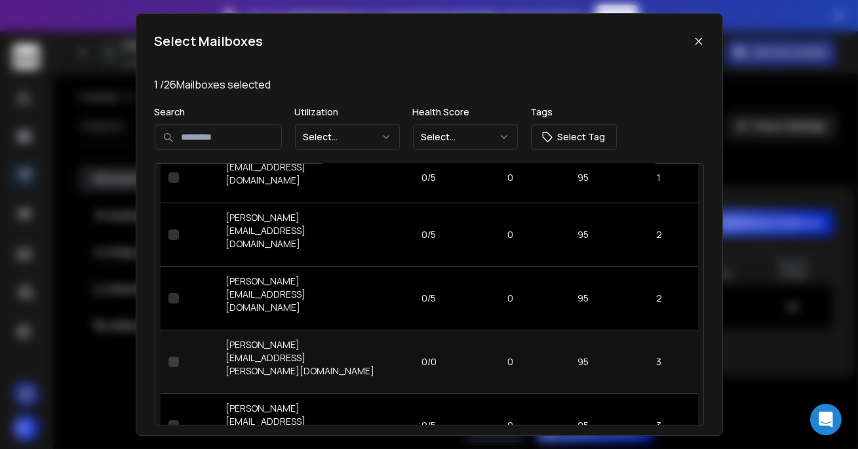
click at [169, 357] on button "button" at bounding box center [174, 362] width 10 height 10
click at [173, 357] on button "button" at bounding box center [174, 362] width 10 height 10
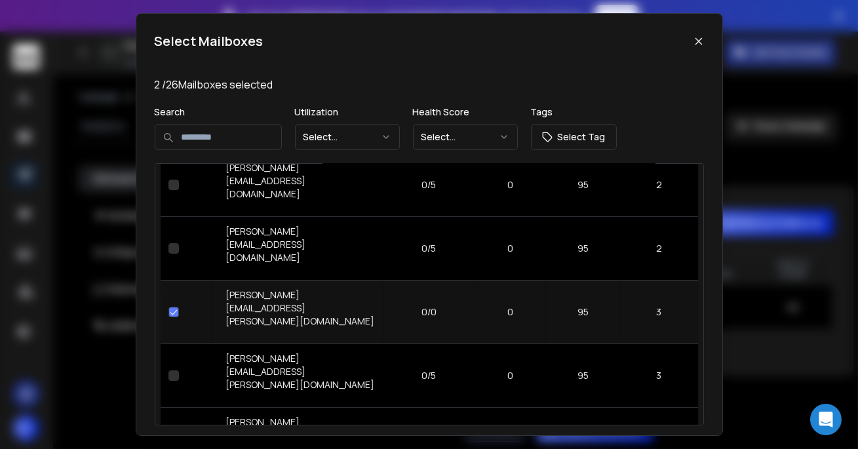
scroll to position [213, 0]
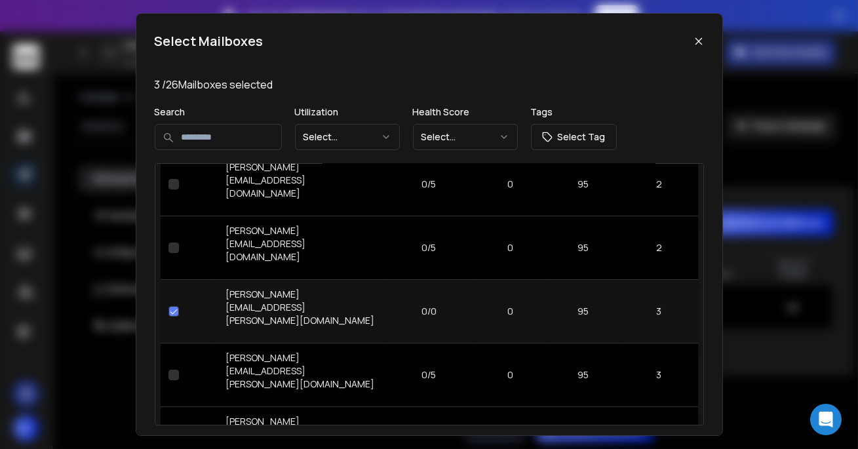
click at [172, 306] on button "button" at bounding box center [174, 311] width 10 height 10
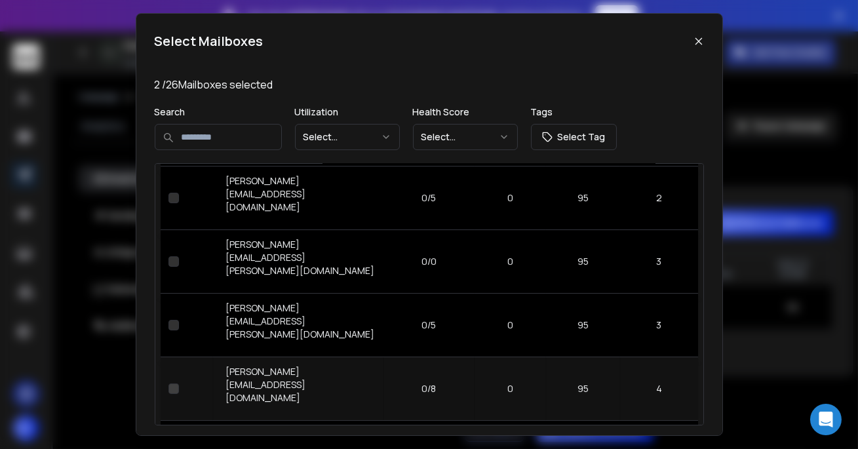
scroll to position [358, 0]
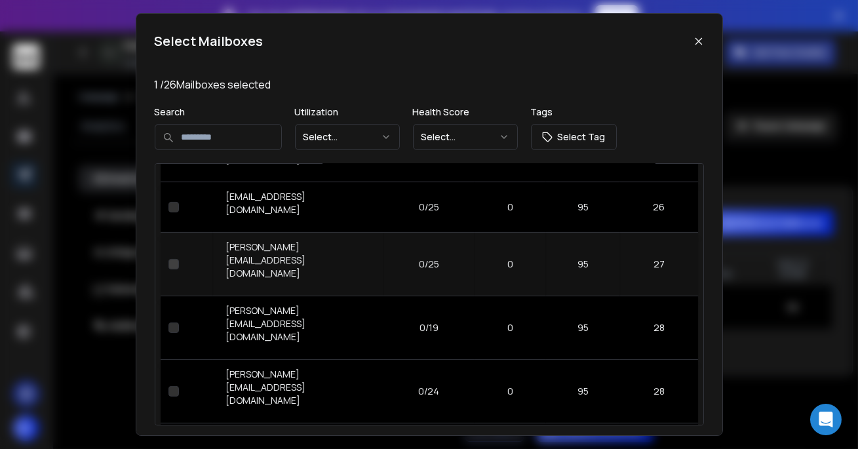
scroll to position [47, 0]
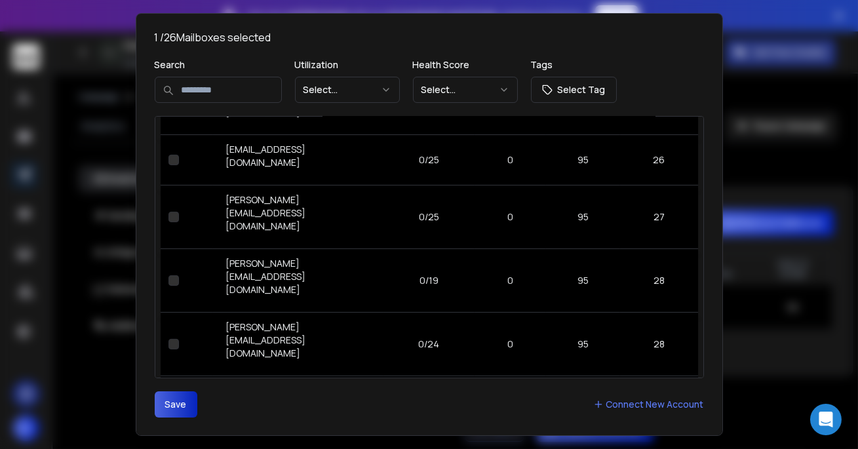
click at [180, 398] on button "Save" at bounding box center [176, 404] width 43 height 26
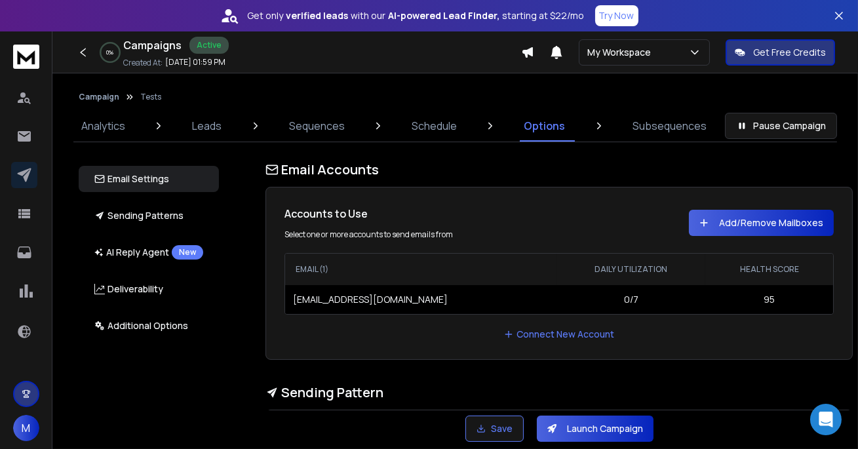
click at [596, 421] on button "Launch Campaign" at bounding box center [595, 429] width 117 height 26
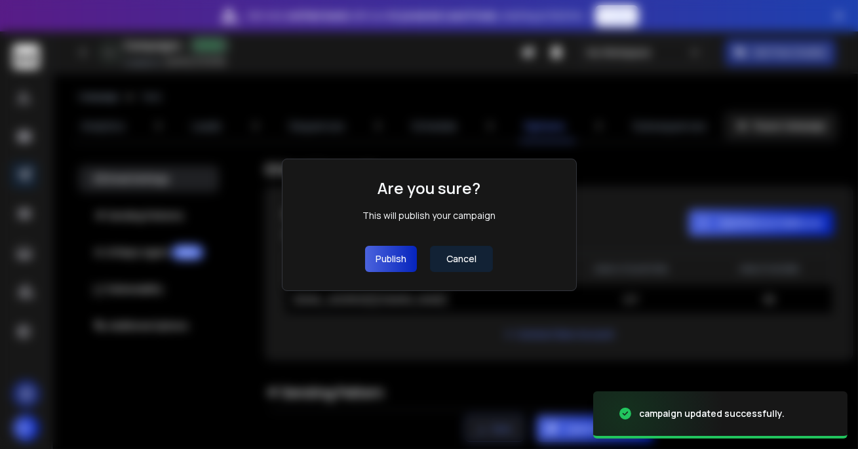
click at [406, 264] on button "Publish" at bounding box center [391, 259] width 52 height 26
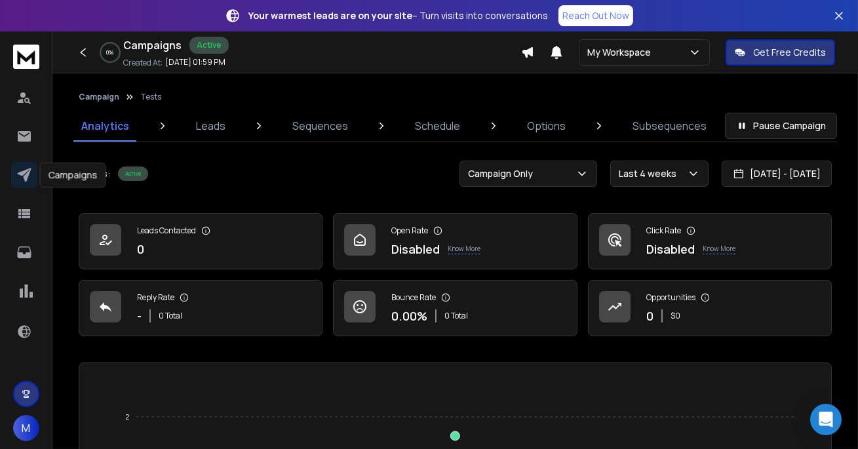
click at [25, 176] on icon at bounding box center [24, 175] width 14 height 14
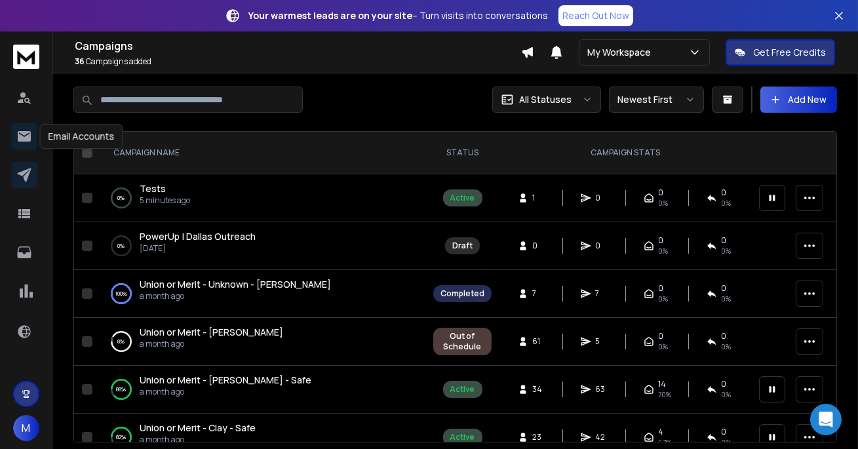
click at [20, 144] on link at bounding box center [24, 136] width 26 height 26
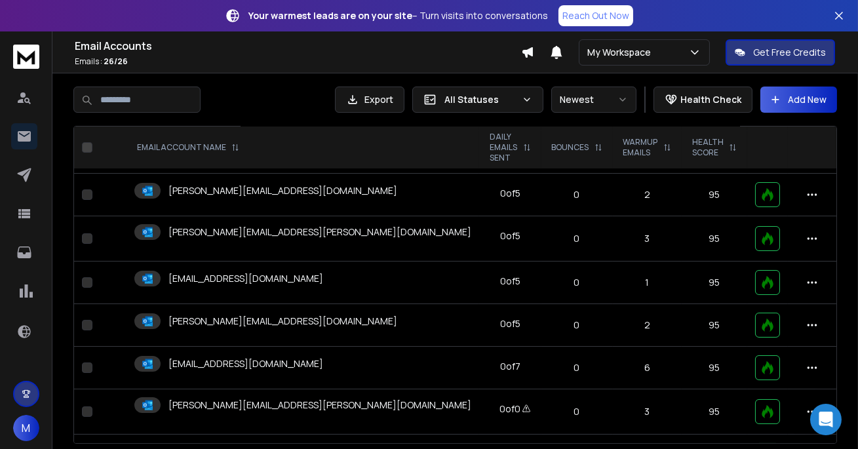
scroll to position [136, 0]
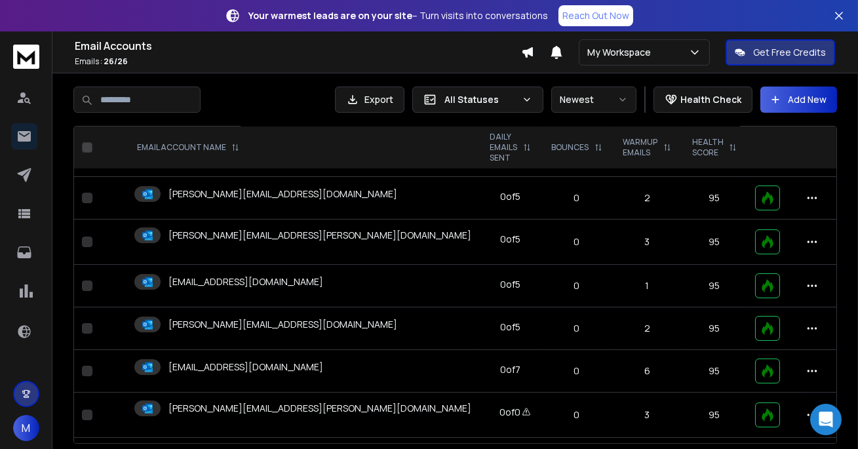
click at [260, 318] on p "[PERSON_NAME][EMAIL_ADDRESS][DOMAIN_NAME]" at bounding box center [283, 324] width 229 height 13
click at [22, 166] on link at bounding box center [24, 175] width 26 height 26
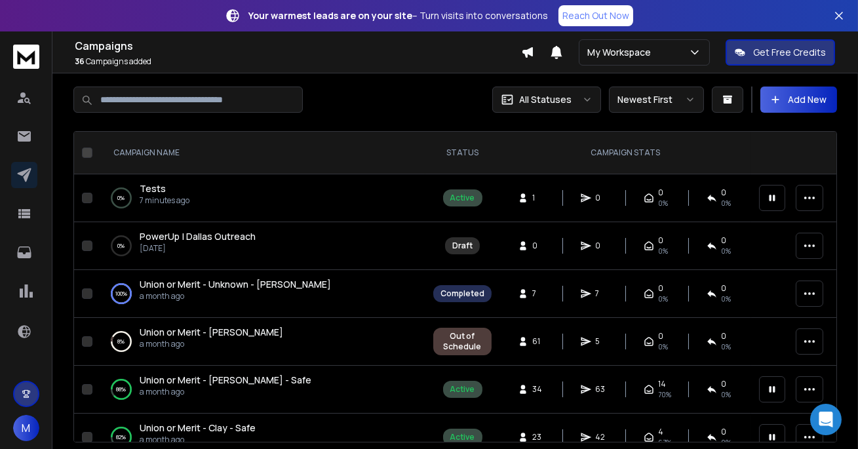
click at [168, 206] on div "Tests 7 minutes ago" at bounding box center [165, 197] width 50 height 31
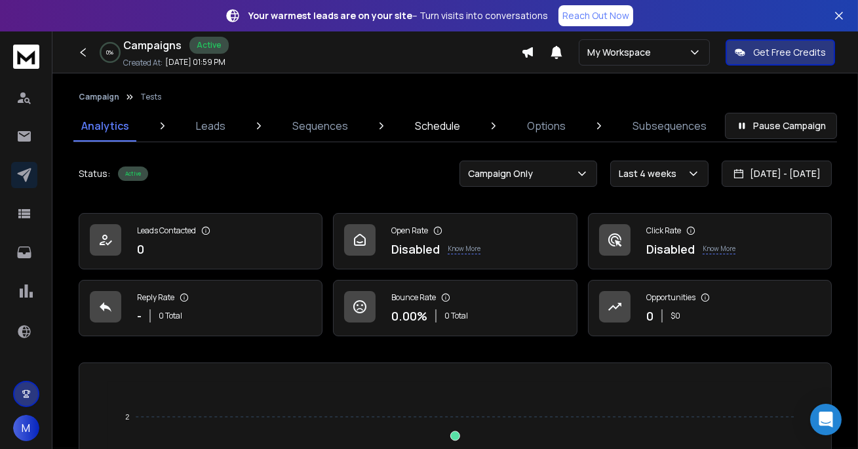
click at [458, 132] on p "Schedule" at bounding box center [437, 126] width 45 height 16
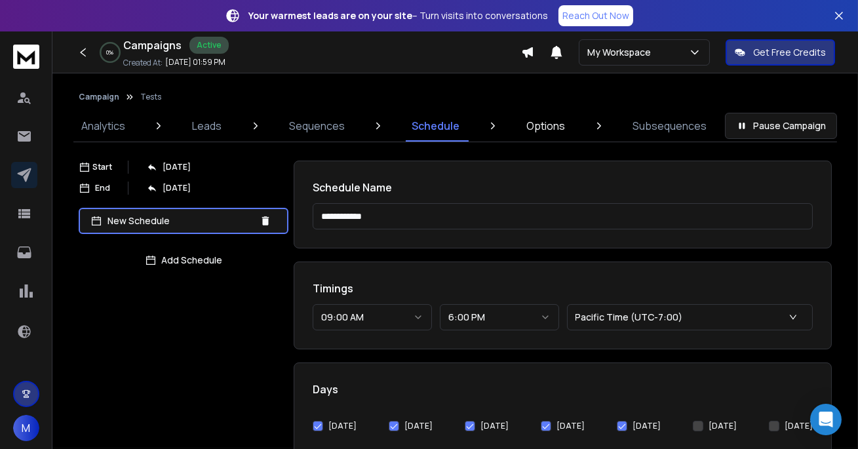
click at [556, 132] on p "Options" at bounding box center [546, 126] width 39 height 16
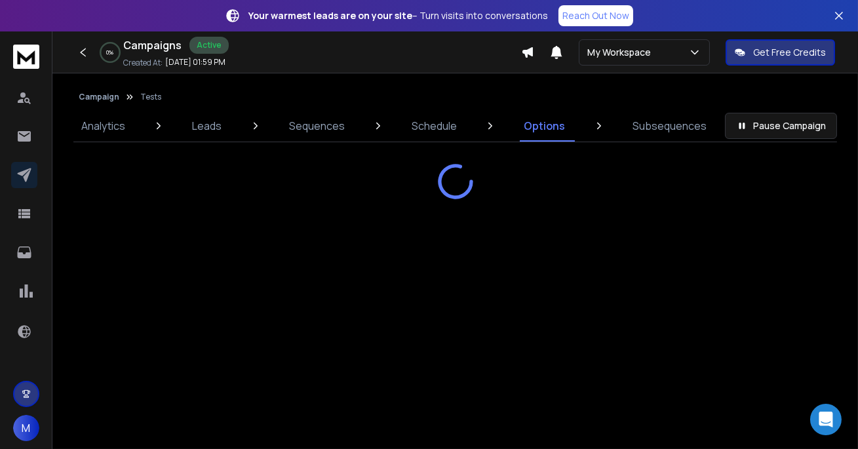
select select "*"
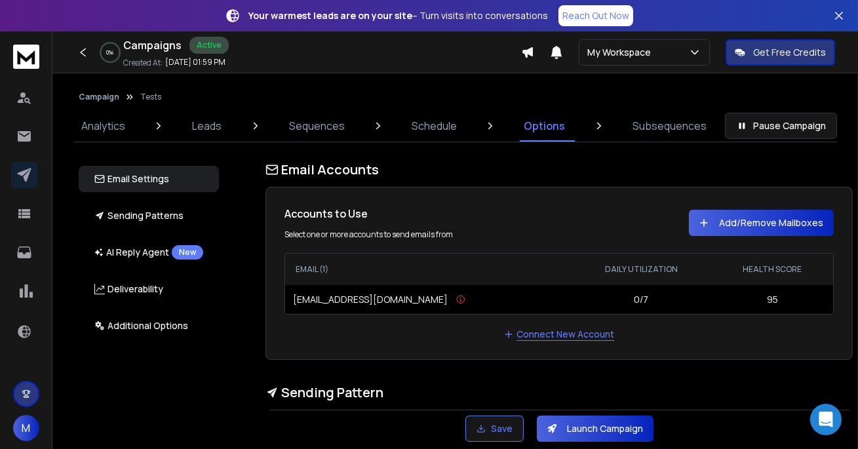
click at [527, 333] on link "Connect New Account" at bounding box center [559, 334] width 111 height 13
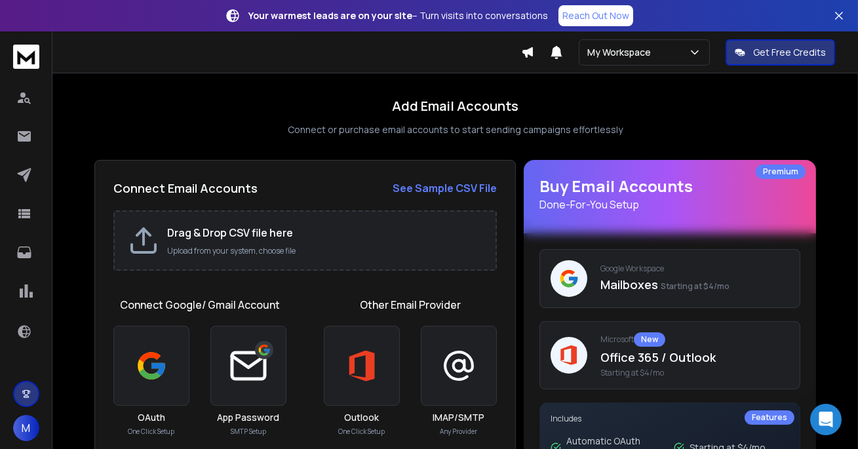
click at [527, 333] on div "Google Workspace Mailboxes Starting at $4/mo Microsoft New Office 365 / Outlook…" at bounding box center [670, 394] width 292 height 323
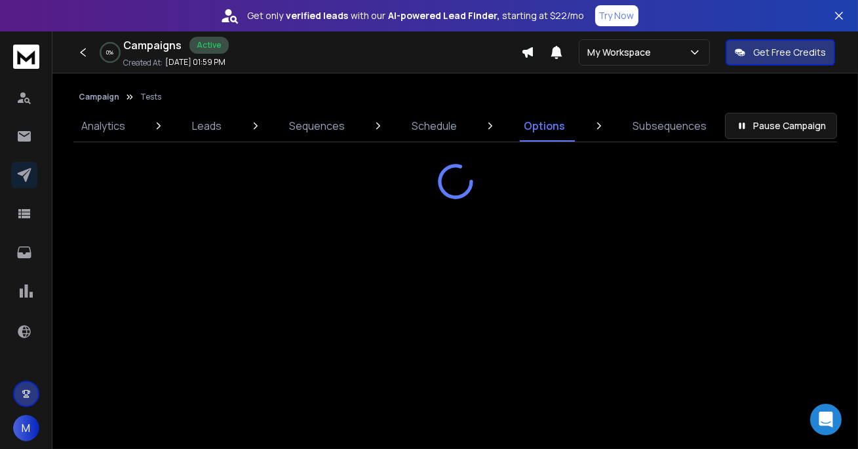
select select "*"
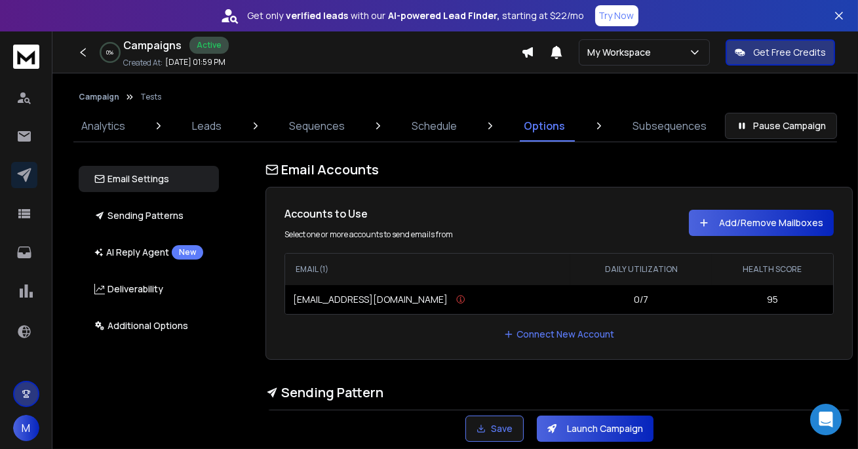
click at [780, 215] on button "Add/Remove Mailboxes" at bounding box center [761, 223] width 145 height 26
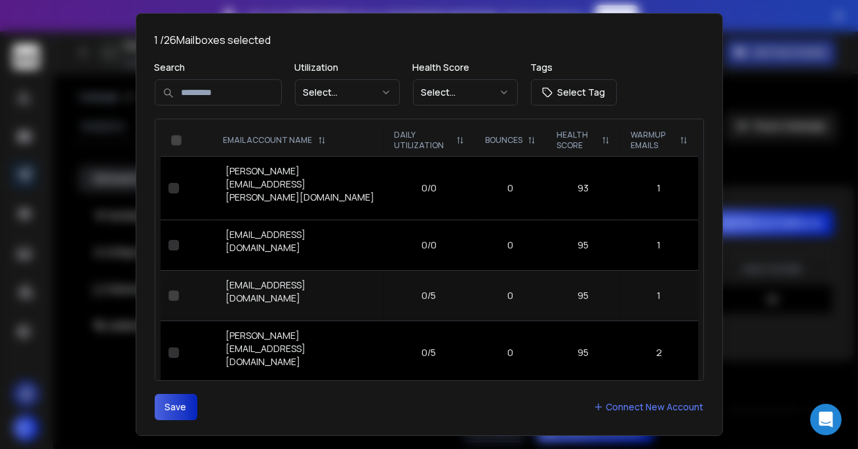
scroll to position [897, 0]
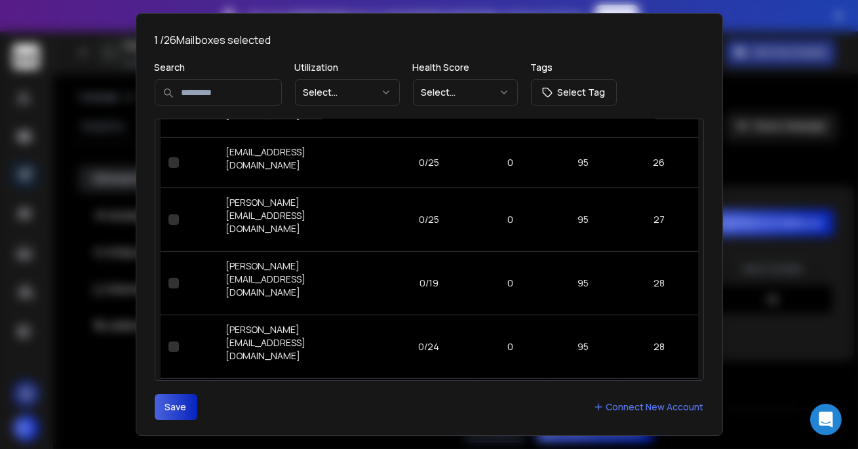
click at [170, 400] on button "Save" at bounding box center [176, 407] width 43 height 26
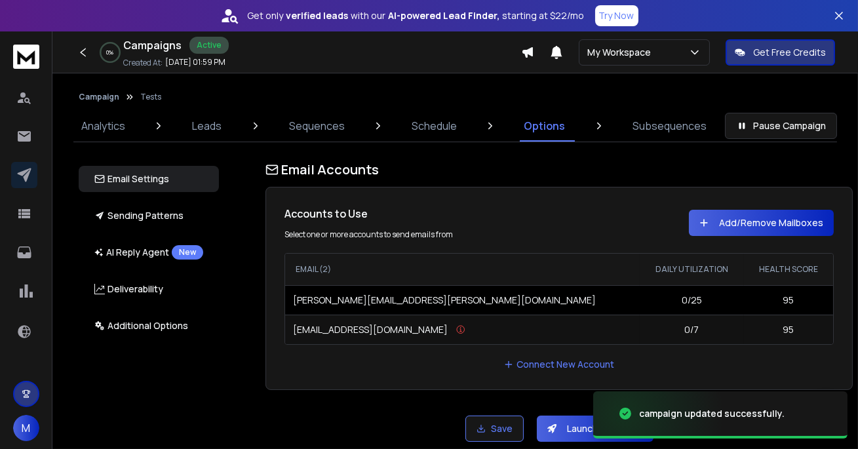
click at [559, 333] on div "[EMAIL_ADDRESS][DOMAIN_NAME]" at bounding box center [462, 329] width 339 height 13
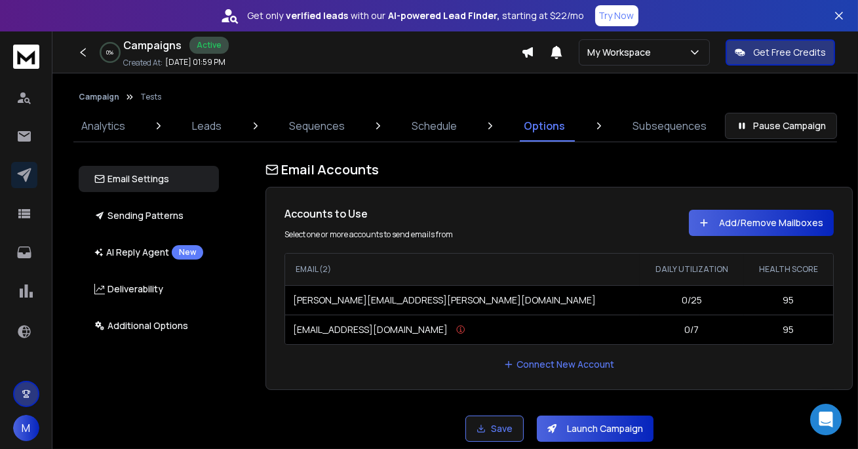
click at [593, 438] on button "Launch Campaign" at bounding box center [595, 429] width 117 height 26
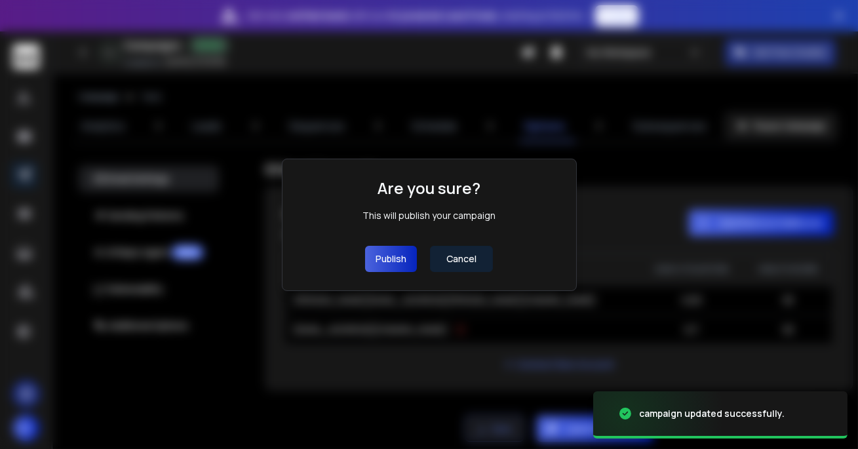
click at [383, 254] on button "Publish" at bounding box center [391, 259] width 52 height 26
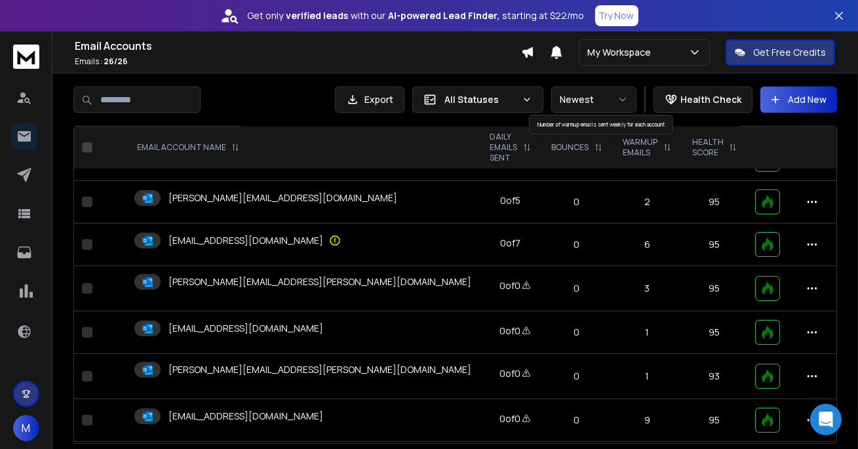
scroll to position [263, 0]
click at [328, 239] on icon at bounding box center [334, 239] width 13 height 13
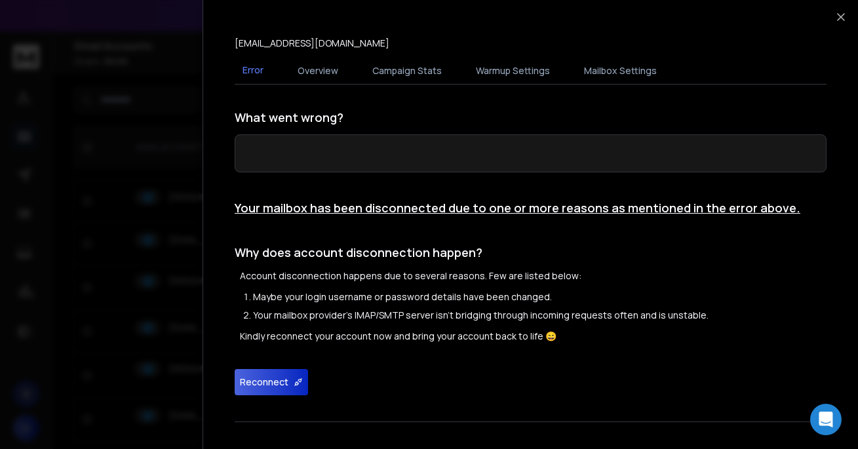
click at [146, 144] on div at bounding box center [429, 224] width 858 height 449
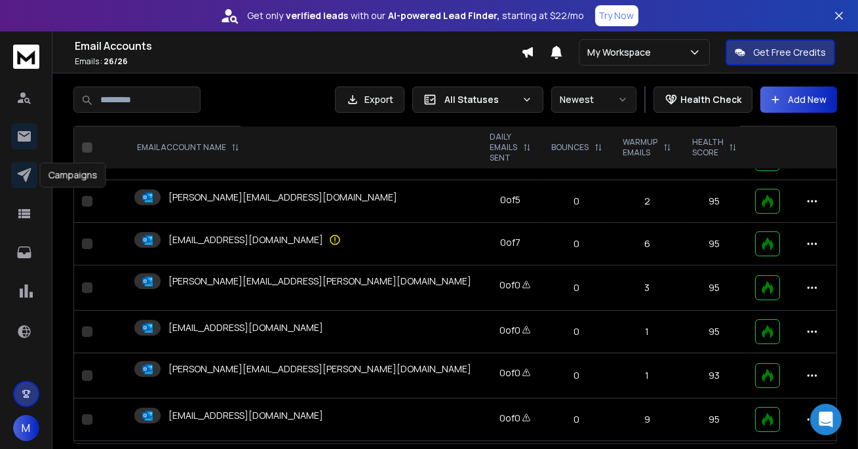
click at [23, 174] on icon at bounding box center [24, 175] width 14 height 14
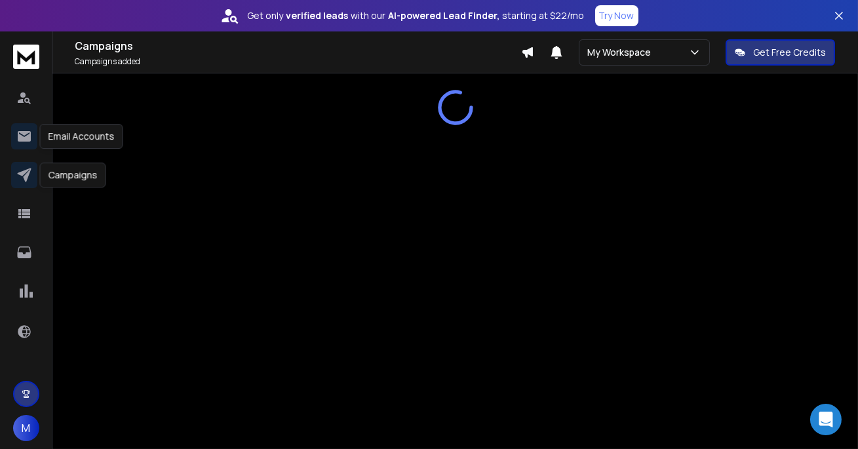
click at [17, 130] on icon at bounding box center [24, 137] width 16 height 16
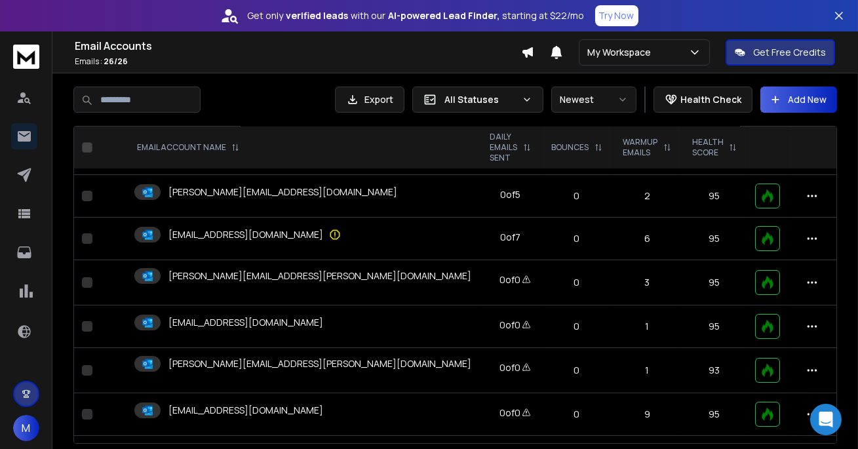
scroll to position [257, 0]
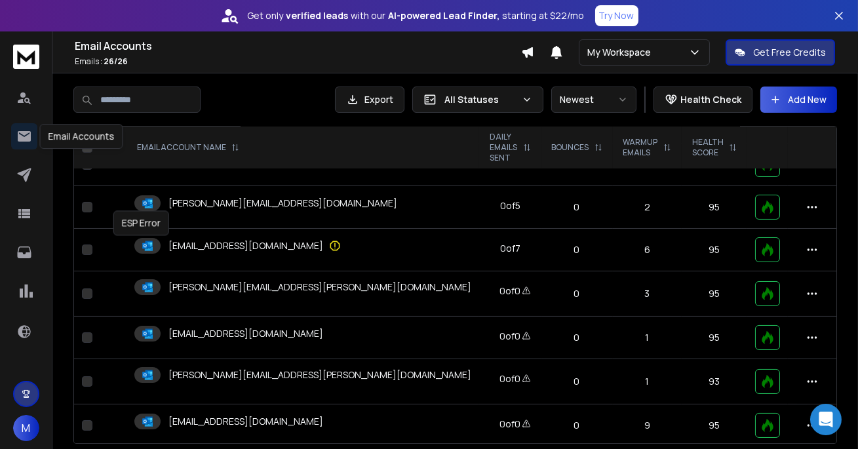
click at [328, 243] on icon at bounding box center [334, 245] width 13 height 13
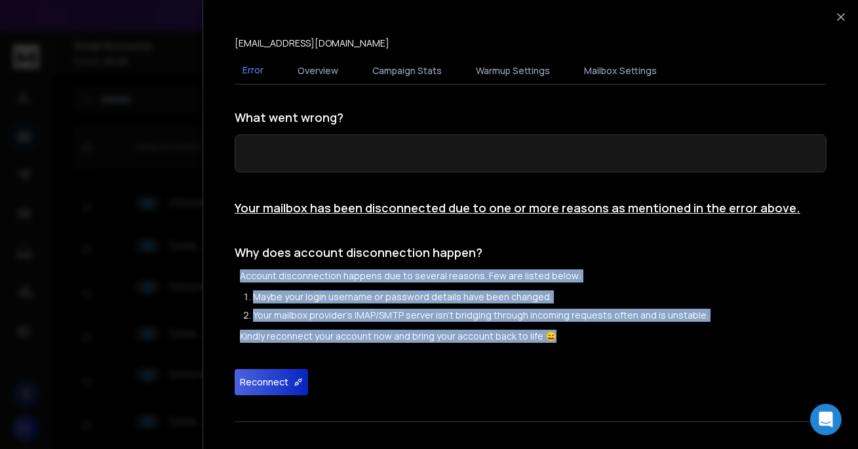
drag, startPoint x: 401, startPoint y: 263, endPoint x: 443, endPoint y: 353, distance: 98.9
click at [443, 353] on div "What went wrong? Your mailbox has been disconnected due to one or more reasons …" at bounding box center [531, 386] width 592 height 557
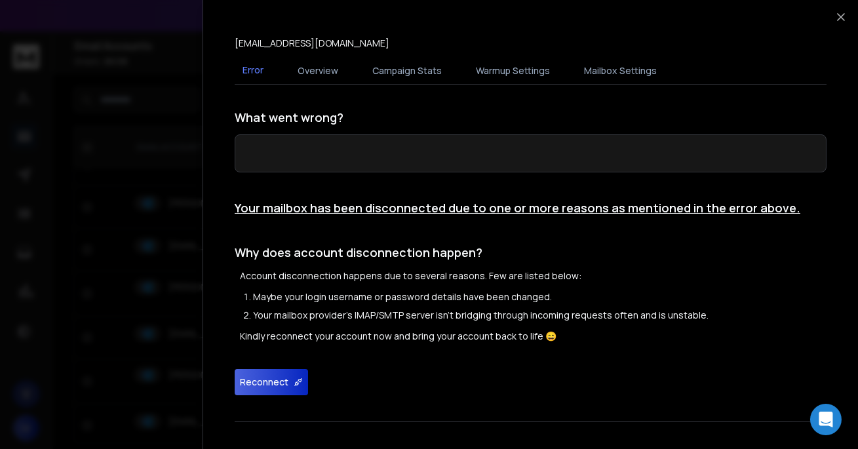
click at [443, 353] on div "What went wrong? Your mailbox has been disconnected due to one or more reasons …" at bounding box center [531, 386] width 592 height 557
click at [272, 380] on button "Reconnect" at bounding box center [271, 382] width 73 height 26
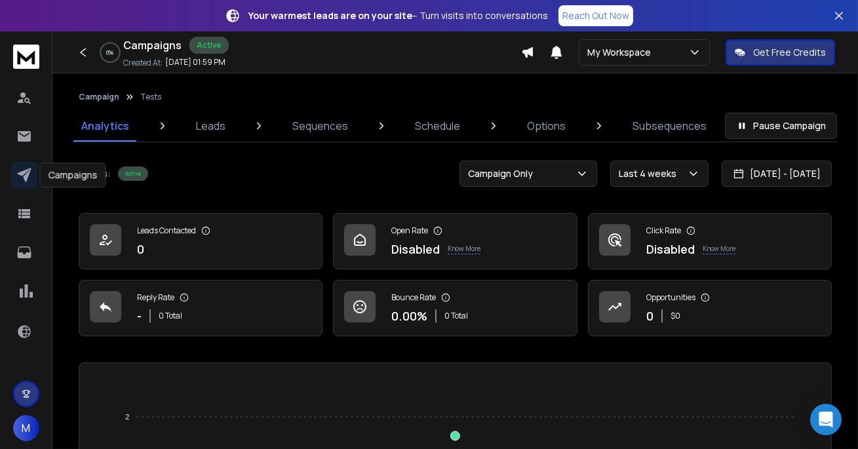
click at [20, 169] on icon at bounding box center [24, 175] width 16 height 16
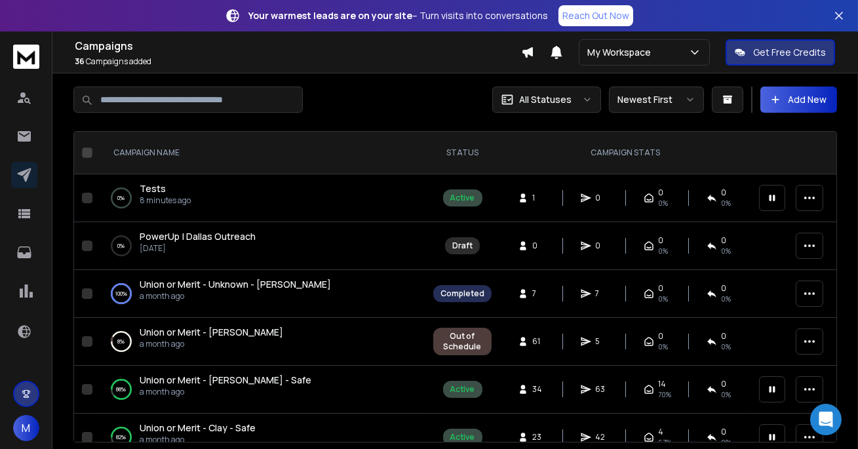
click at [157, 210] on div "Tests 8 minutes ago" at bounding box center [165, 197] width 51 height 31
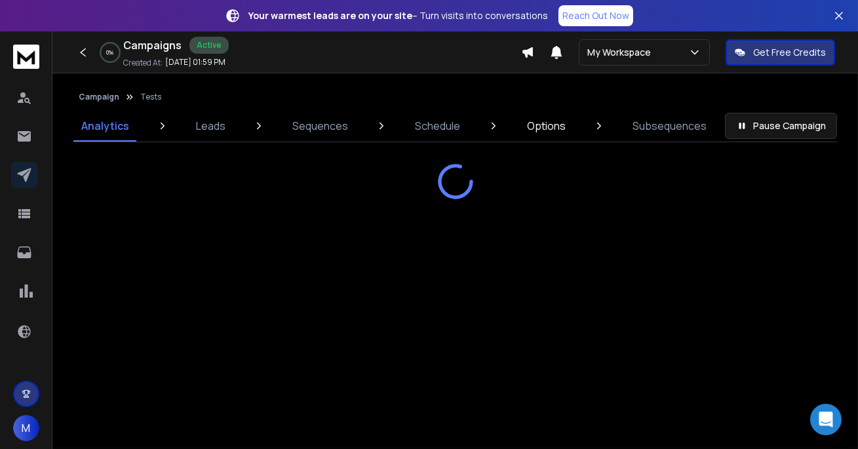
click at [557, 136] on link "Options" at bounding box center [546, 125] width 54 height 31
select select "*"
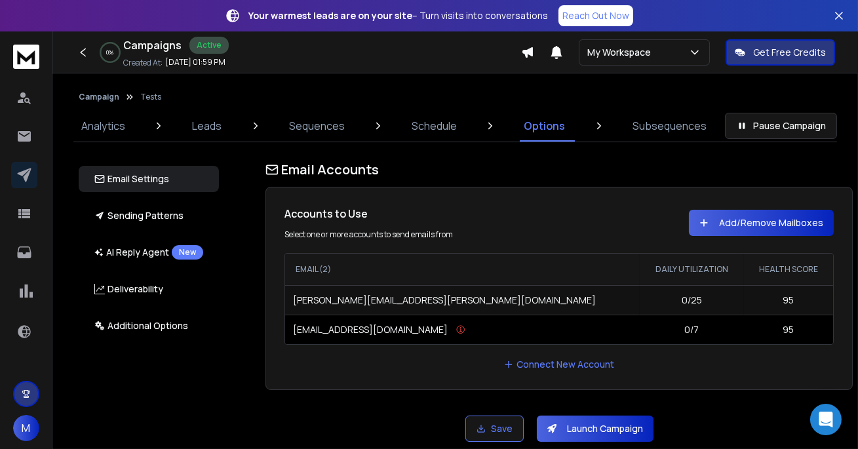
click at [406, 300] on p "[PERSON_NAME][EMAIL_ADDRESS][PERSON_NAME][DOMAIN_NAME]" at bounding box center [444, 300] width 303 height 13
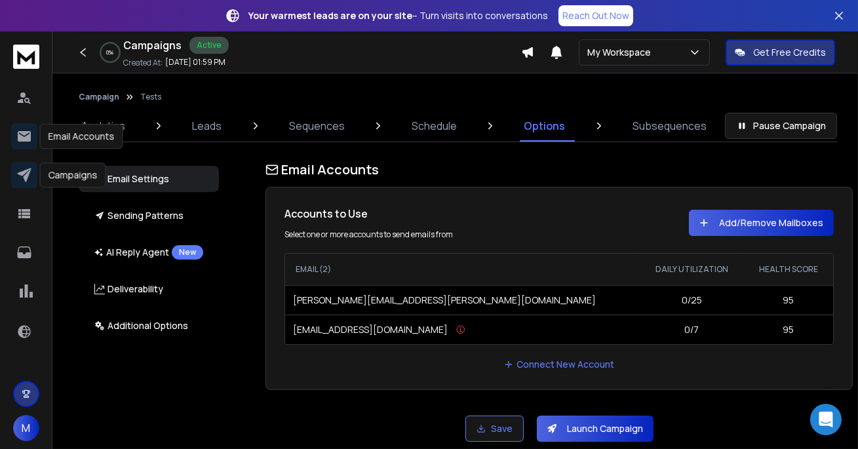
click at [22, 132] on icon at bounding box center [24, 136] width 13 height 10
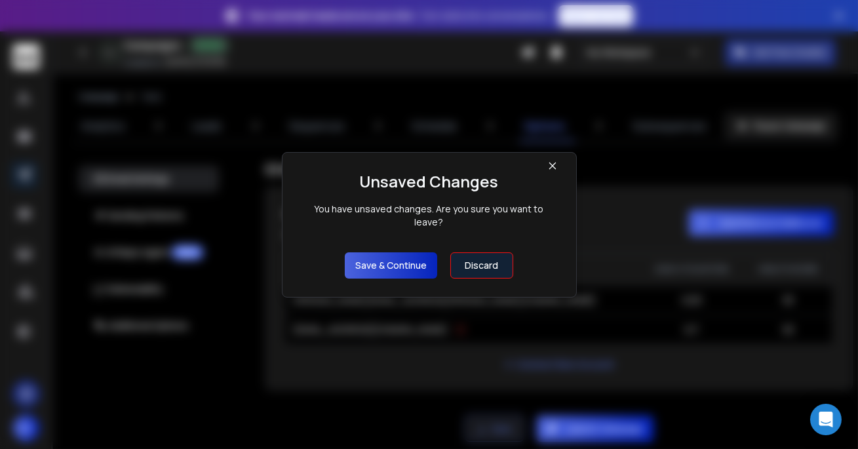
click at [395, 265] on button "Save & Continue" at bounding box center [391, 265] width 92 height 26
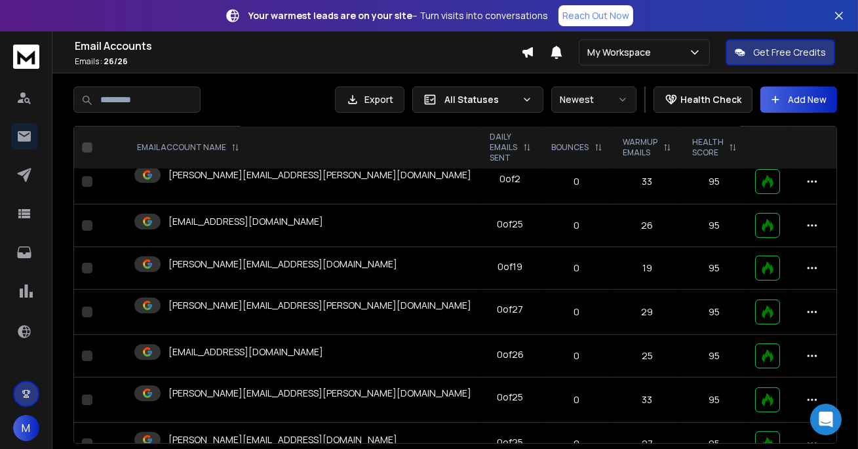
scroll to position [841, 0]
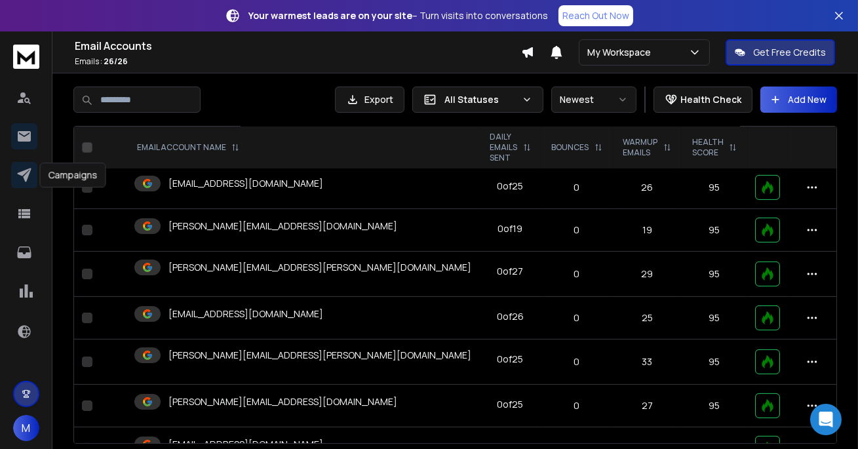
click at [26, 175] on icon at bounding box center [24, 175] width 14 height 14
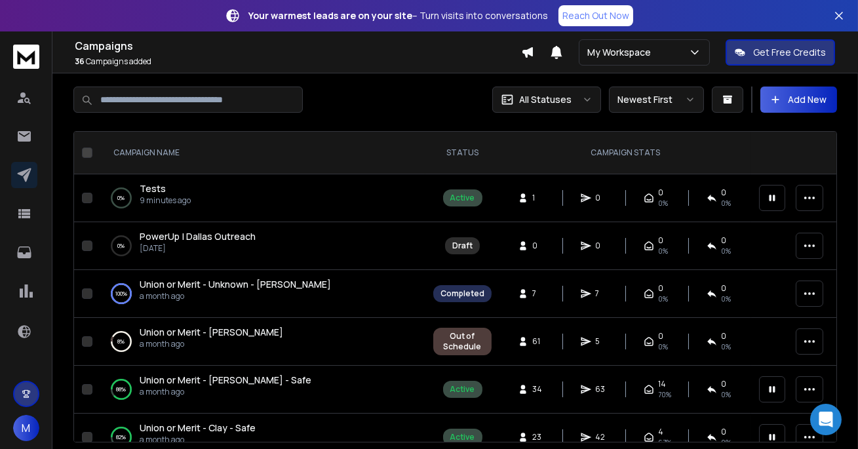
click at [217, 183] on div "0 % Tests 9 minutes ago" at bounding box center [262, 197] width 302 height 31
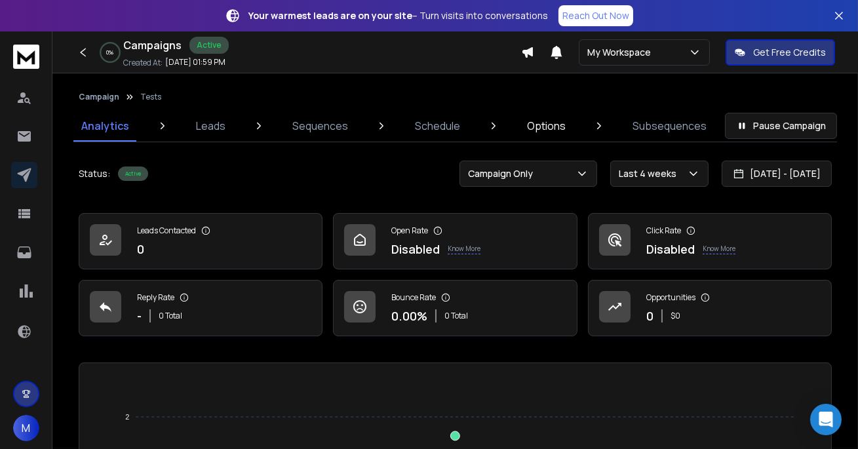
click at [539, 119] on p "Options" at bounding box center [546, 126] width 39 height 16
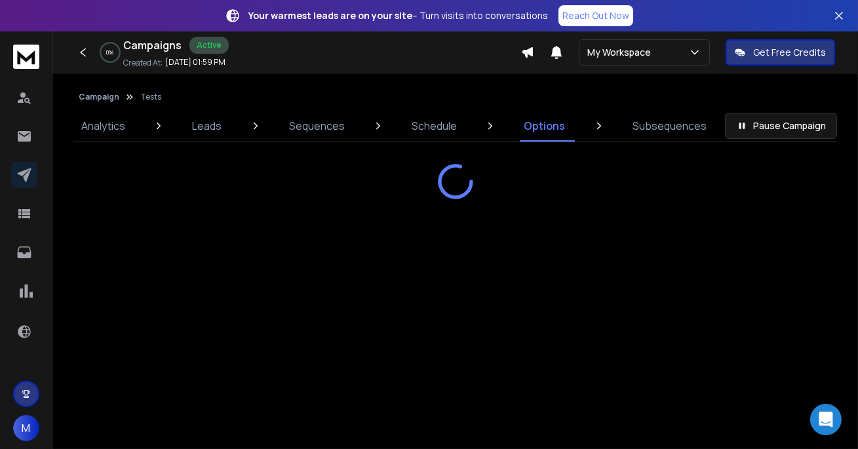
select select "*"
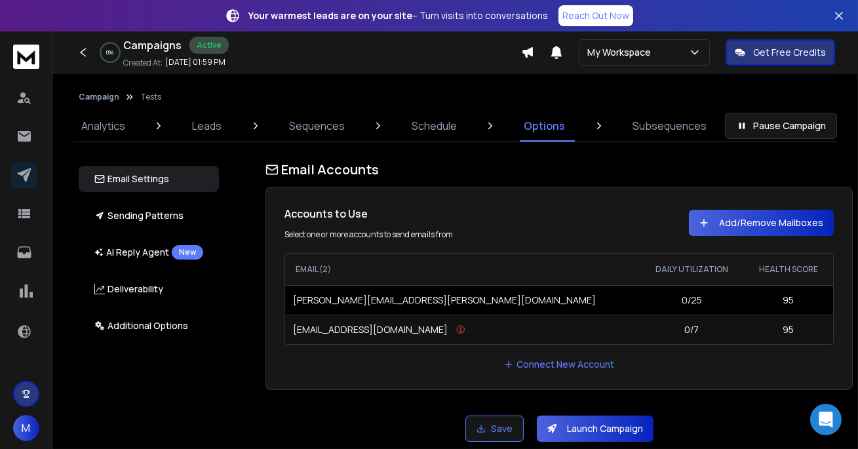
click at [527, 322] on td "[EMAIL_ADDRESS][DOMAIN_NAME]" at bounding box center [462, 330] width 355 height 30
click at [448, 328] on p "[EMAIL_ADDRESS][DOMAIN_NAME]" at bounding box center [370, 329] width 155 height 13
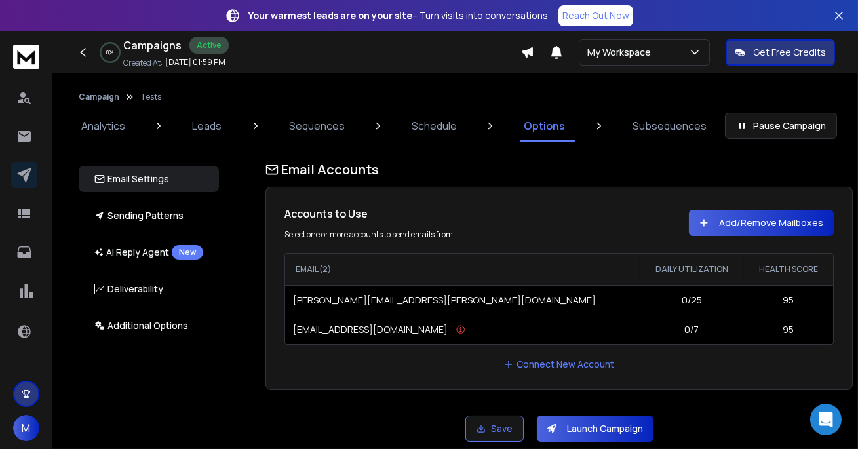
click at [719, 224] on button "Add/Remove Mailboxes" at bounding box center [761, 223] width 145 height 26
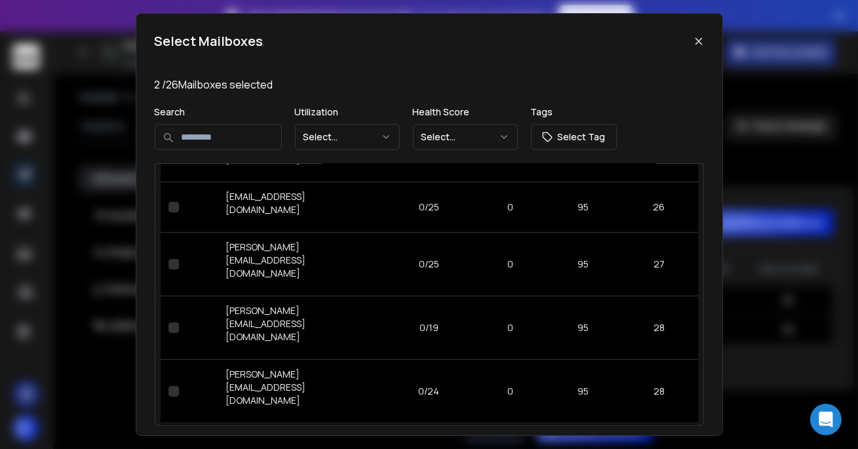
scroll to position [307, 0]
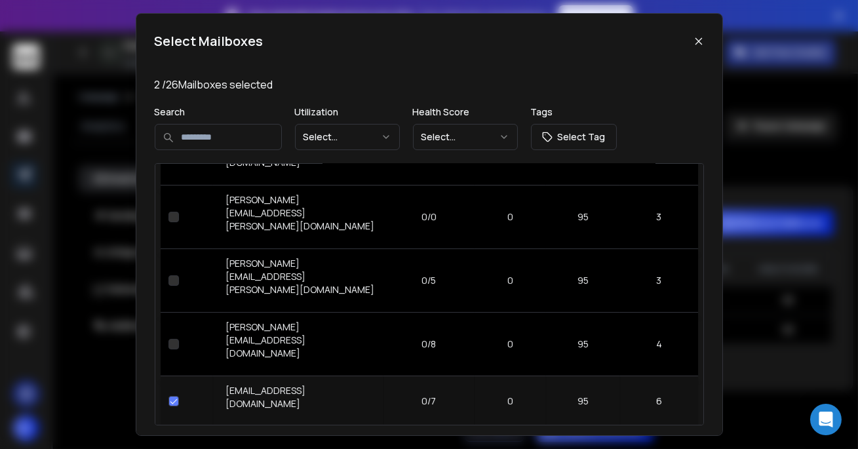
click at [170, 396] on button "button" at bounding box center [174, 401] width 10 height 10
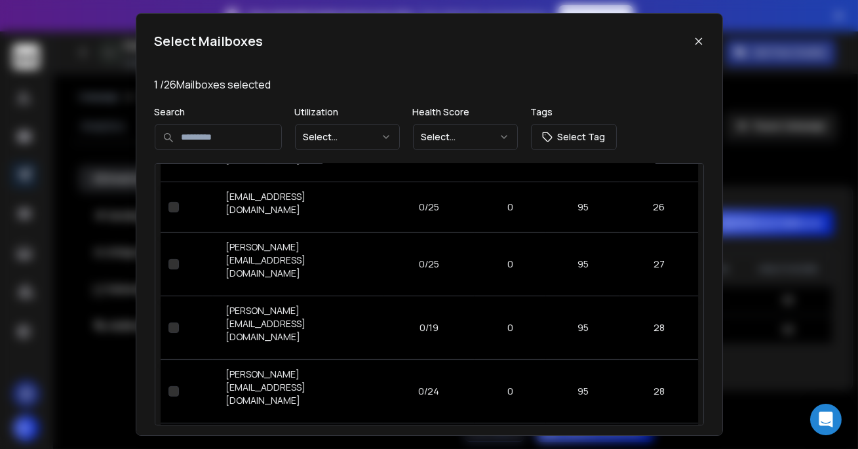
scroll to position [47, 0]
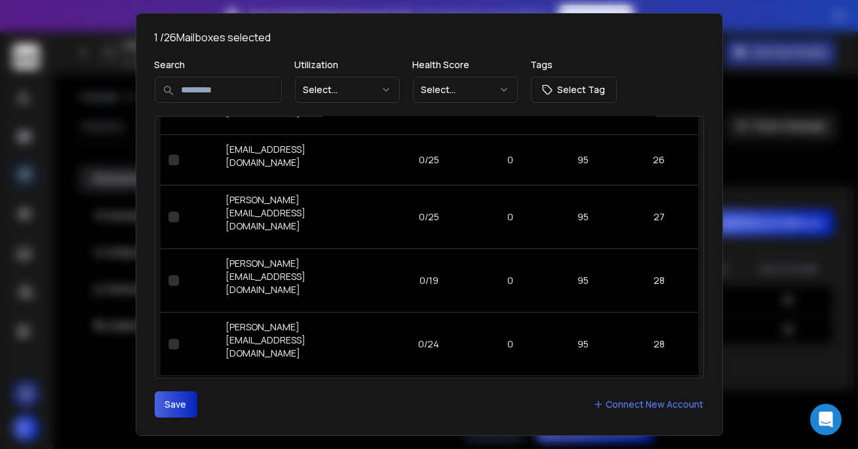
click at [182, 411] on button "Save" at bounding box center [176, 404] width 43 height 26
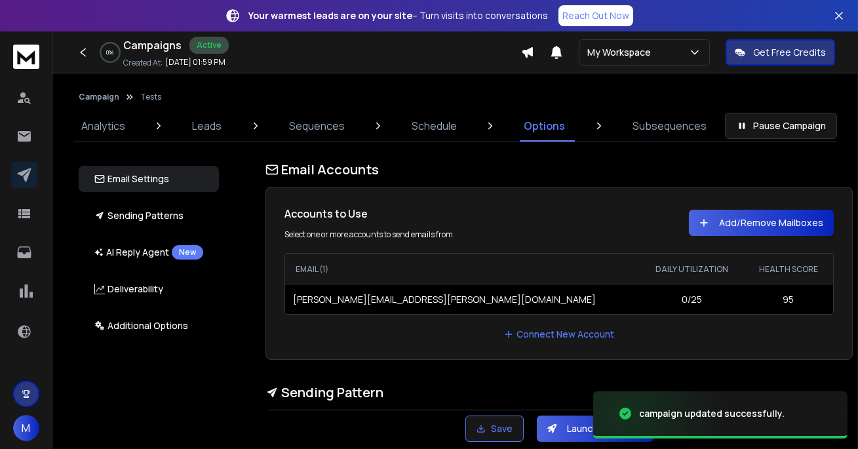
click at [567, 431] on button "Launch Campaign" at bounding box center [595, 429] width 117 height 26
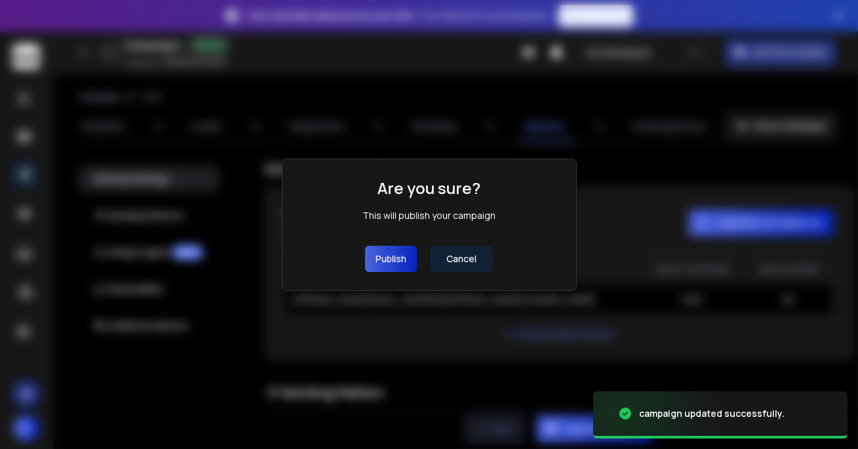
click at [400, 259] on button "Publish" at bounding box center [391, 259] width 52 height 26
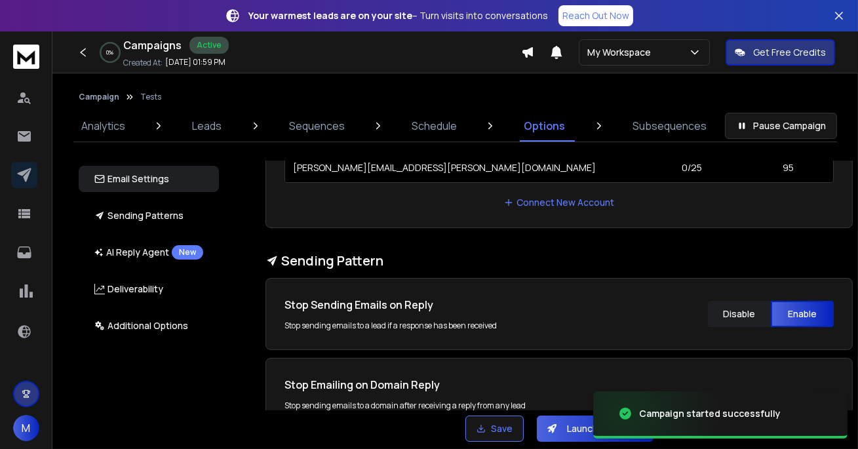
scroll to position [133, 0]
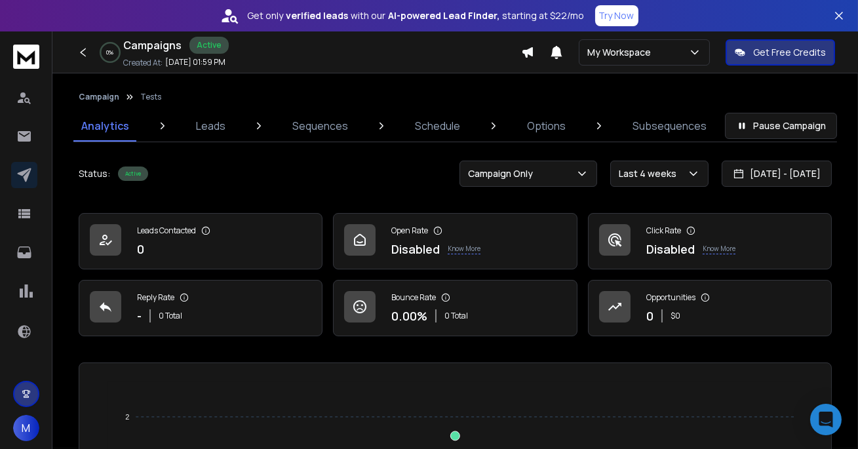
click at [6, 152] on div "M" at bounding box center [26, 242] width 52 height 423
click at [26, 137] on icon at bounding box center [24, 136] width 13 height 10
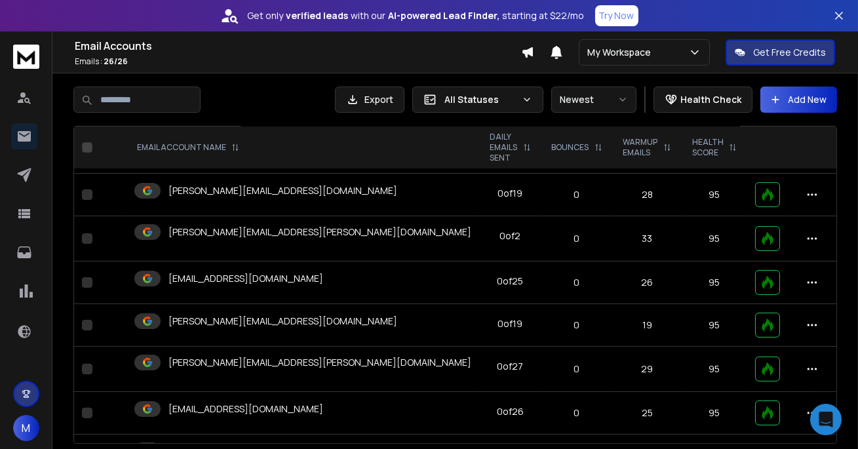
scroll to position [841, 0]
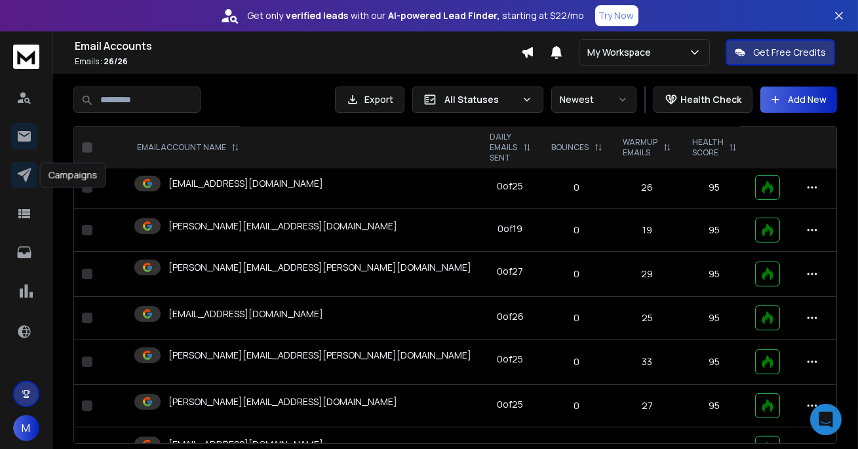
click at [35, 163] on link at bounding box center [24, 175] width 26 height 26
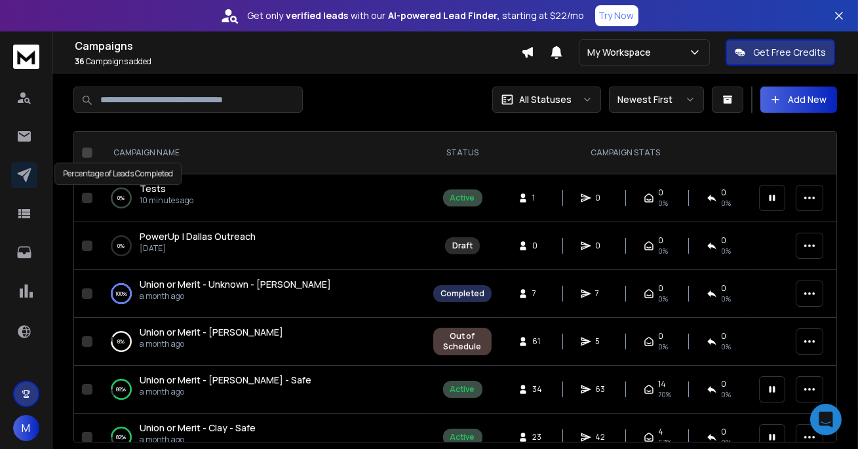
click at [148, 178] on div "Percentage of Leads Completed" at bounding box center [117, 174] width 127 height 22
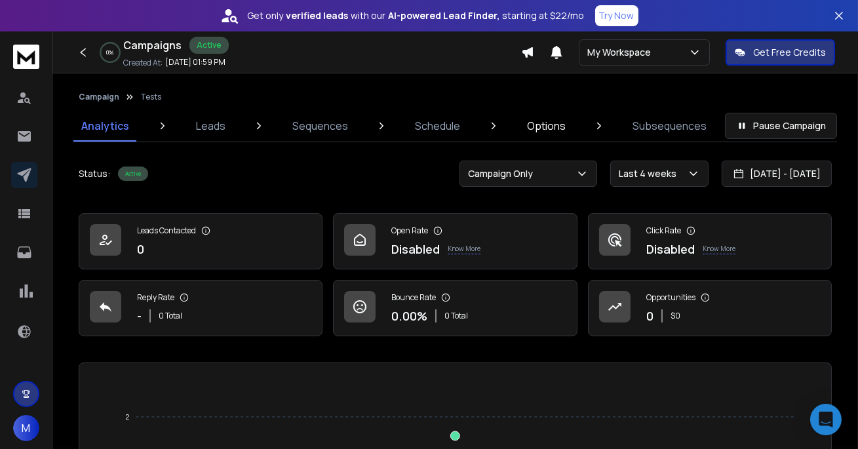
click at [540, 131] on p "Options" at bounding box center [546, 126] width 39 height 16
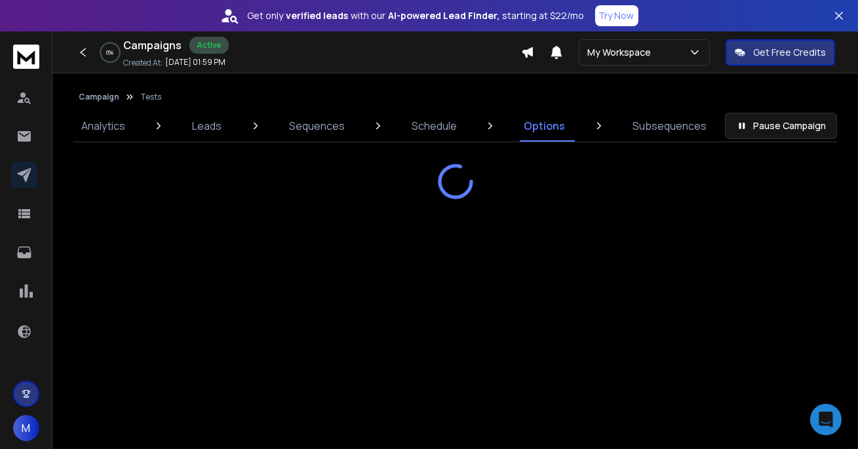
select select "*"
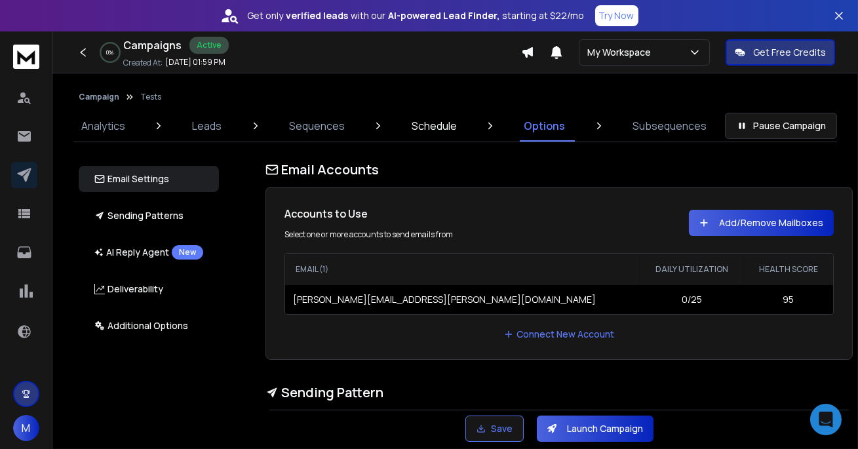
click at [436, 129] on p "Schedule" at bounding box center [434, 126] width 45 height 16
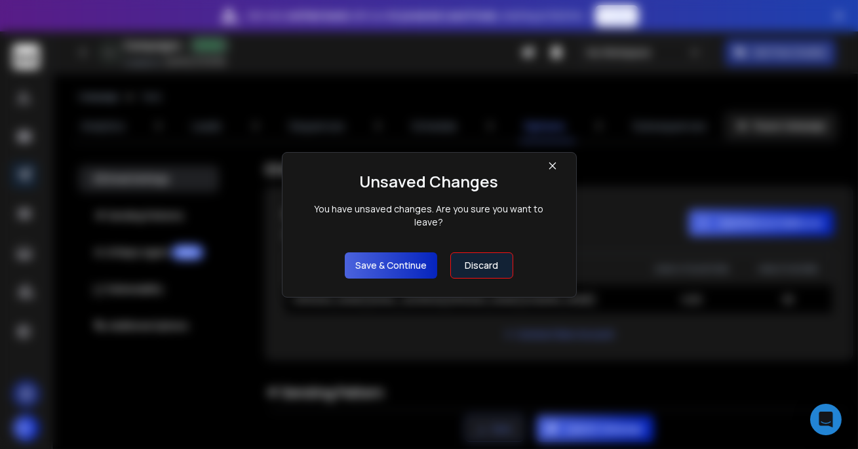
click at [374, 254] on button "Save & Continue" at bounding box center [391, 265] width 92 height 26
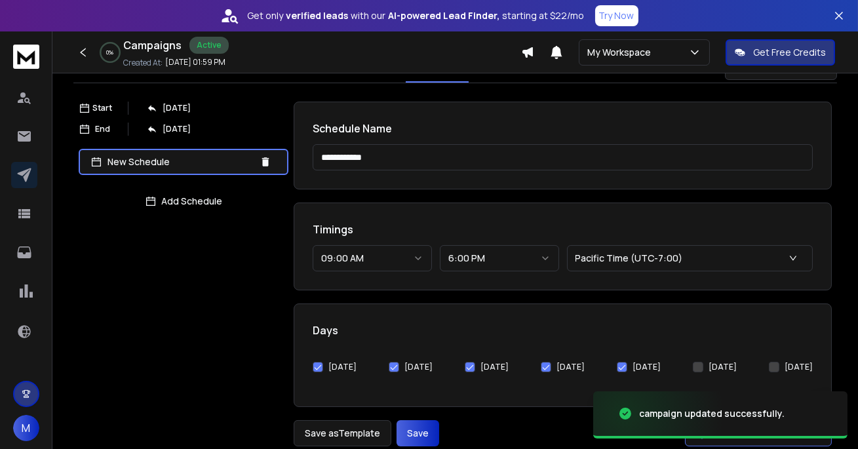
scroll to position [73, 0]
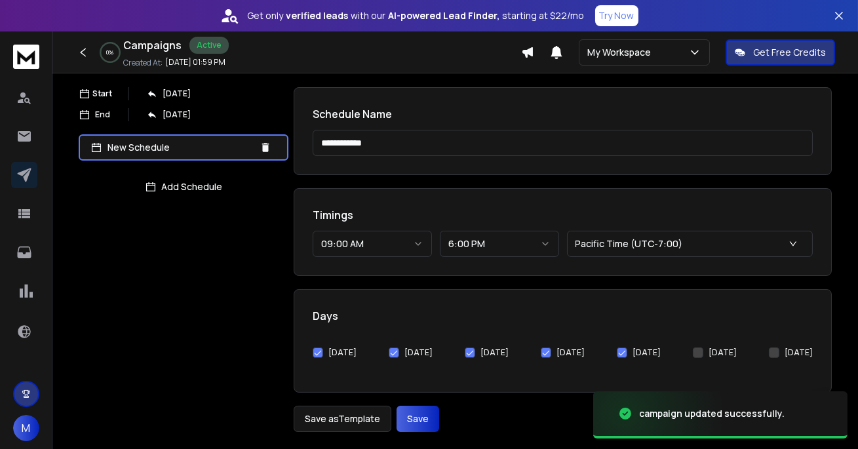
click at [410, 418] on button "Save" at bounding box center [418, 419] width 43 height 26
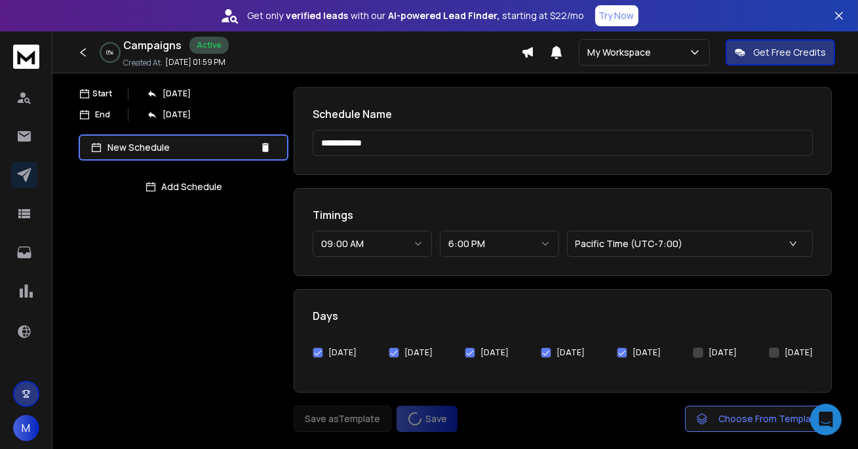
scroll to position [0, 0]
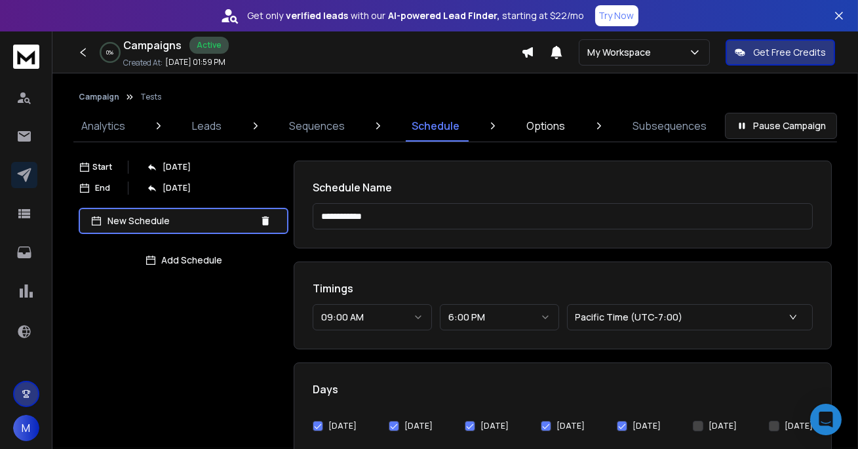
click at [555, 130] on p "Options" at bounding box center [546, 126] width 39 height 16
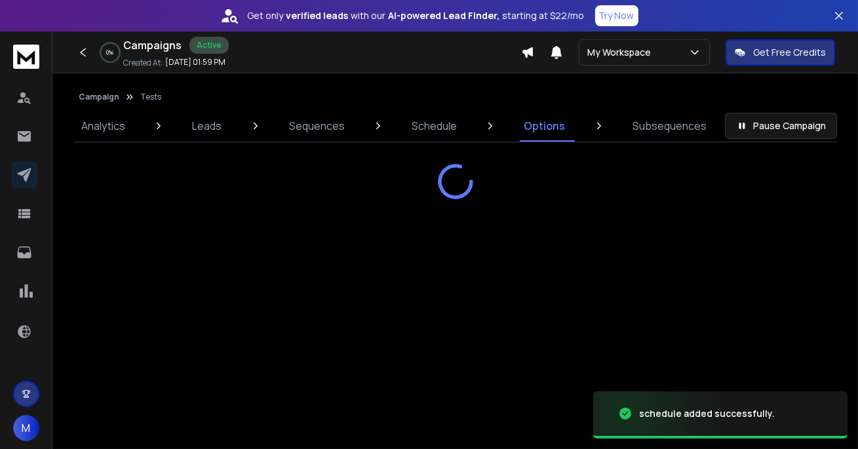
select select "*"
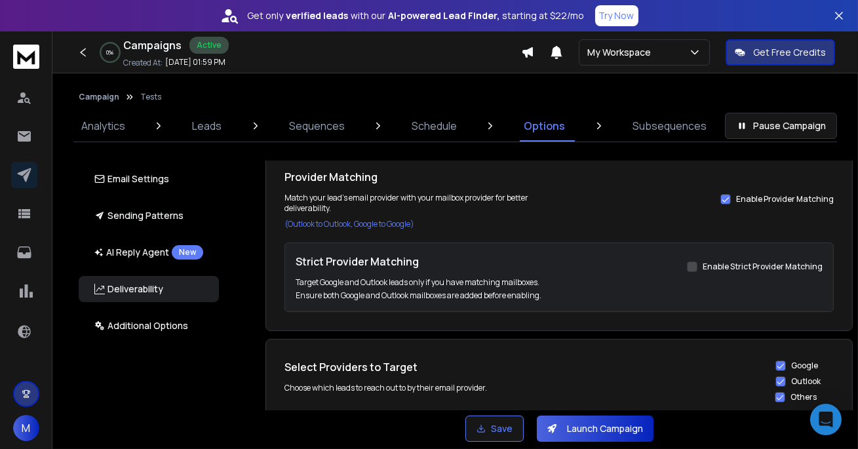
scroll to position [1679, 0]
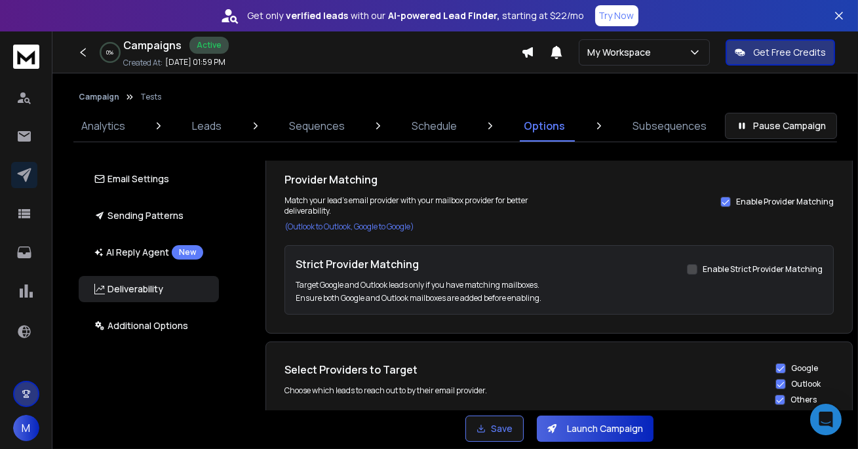
click at [731, 199] on button "Enable Provider Matching" at bounding box center [726, 202] width 10 height 10
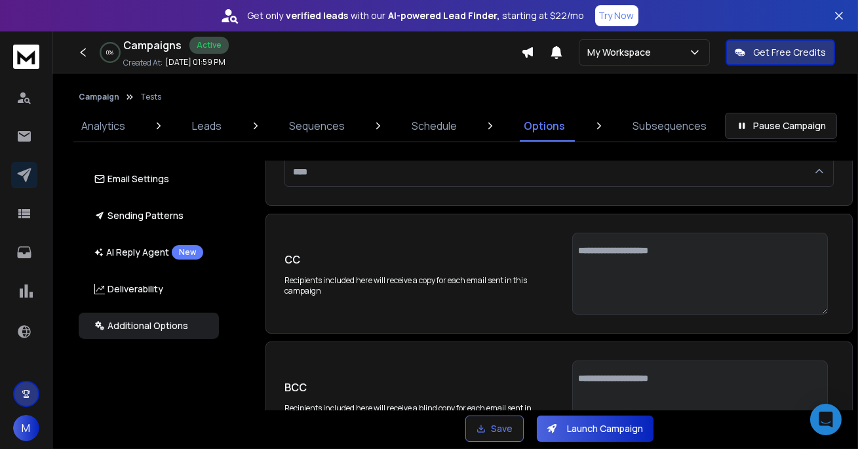
scroll to position [2570, 0]
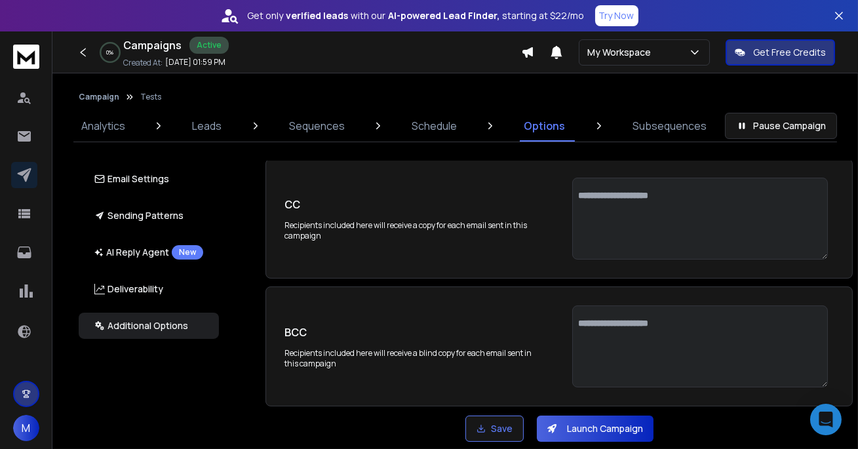
click at [581, 427] on button "Launch Campaign" at bounding box center [595, 429] width 117 height 26
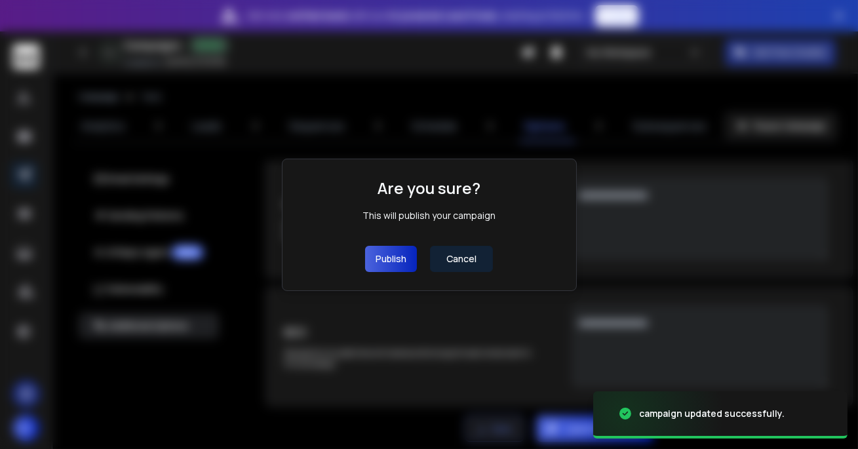
click at [370, 241] on div "Are you sure? This will publish your campaign Publish Cancel" at bounding box center [429, 225] width 257 height 94
click at [376, 250] on button "Publish" at bounding box center [391, 259] width 52 height 26
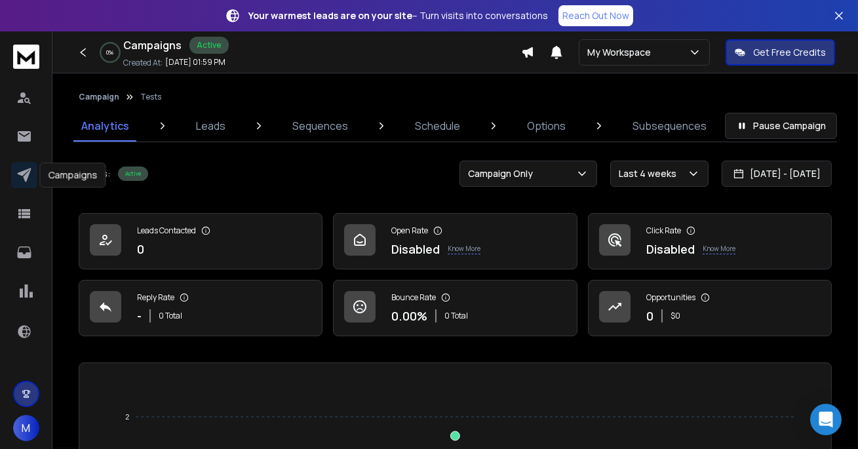
click at [30, 174] on icon at bounding box center [24, 175] width 16 height 16
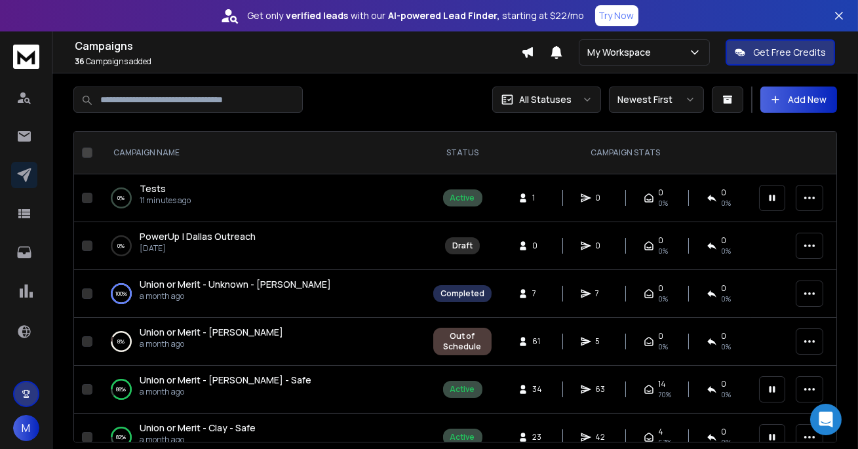
click at [155, 187] on span "Tests" at bounding box center [153, 188] width 26 height 12
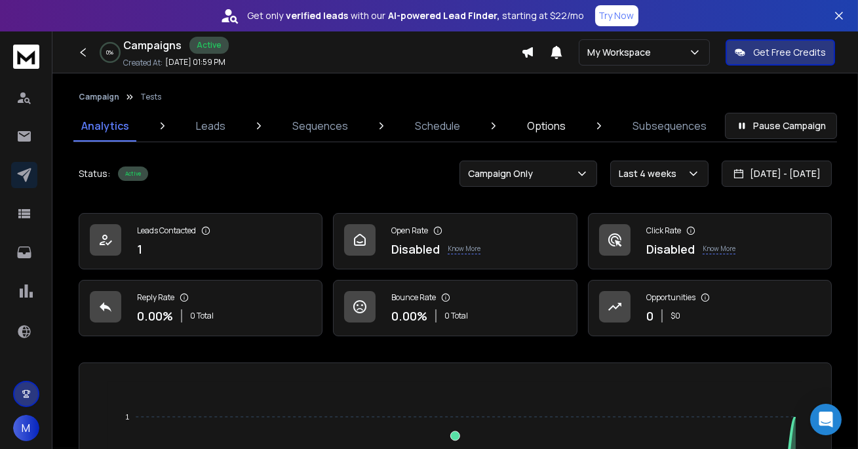
click at [589, 111] on div "Analytics Leads Sequences Schedule Options Subsequences" at bounding box center [393, 125] width 641 height 31
